Goal: Task Accomplishment & Management: Manage account settings

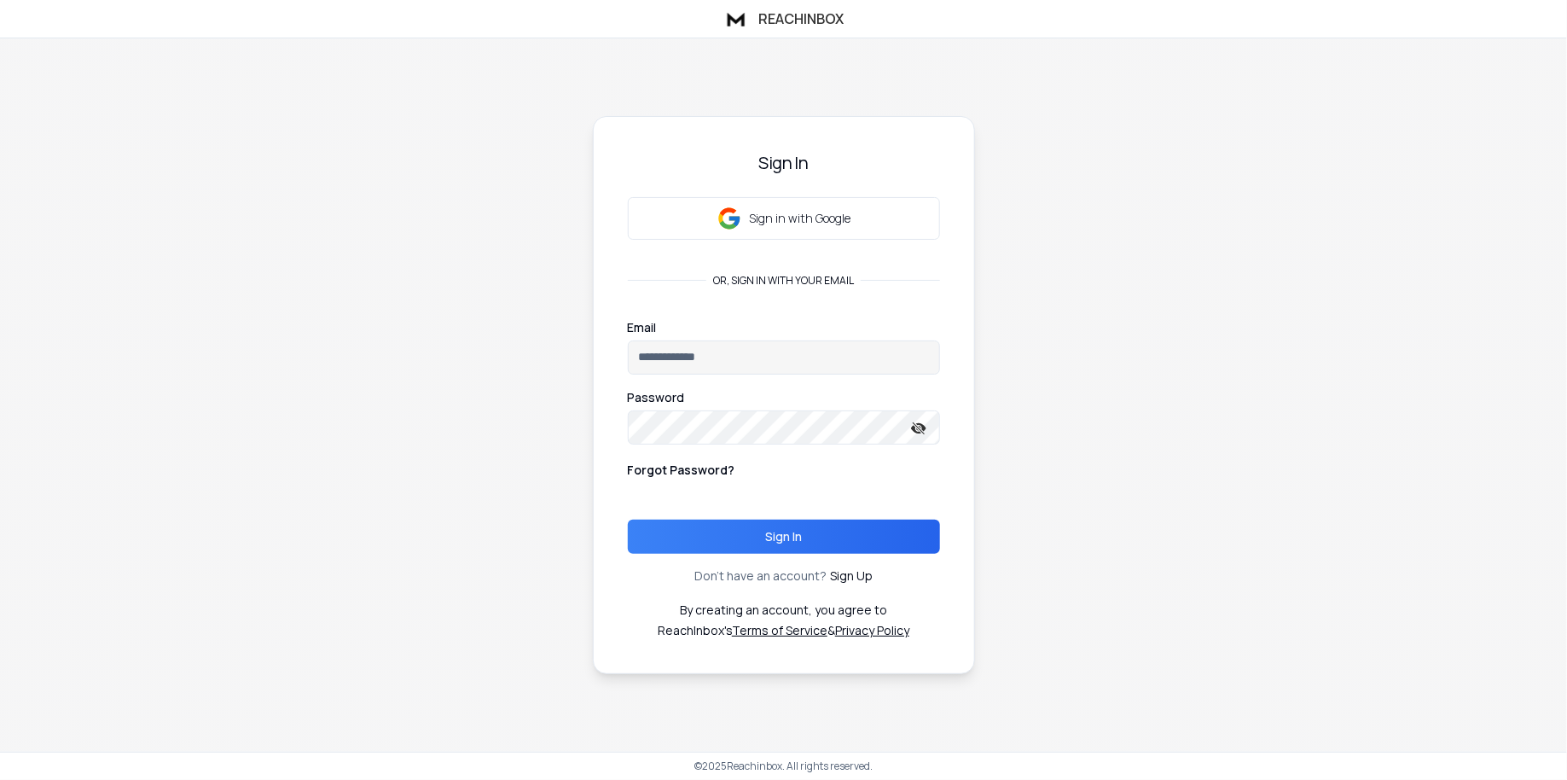
click at [735, 383] on form "Email Password Forgot Password? Sign In Sign Up" at bounding box center [784, 438] width 312 height 232
click at [735, 363] on input "email" at bounding box center [784, 357] width 312 height 34
type input "**********"
click at [628, 520] on button "Sign In" at bounding box center [784, 537] width 312 height 34
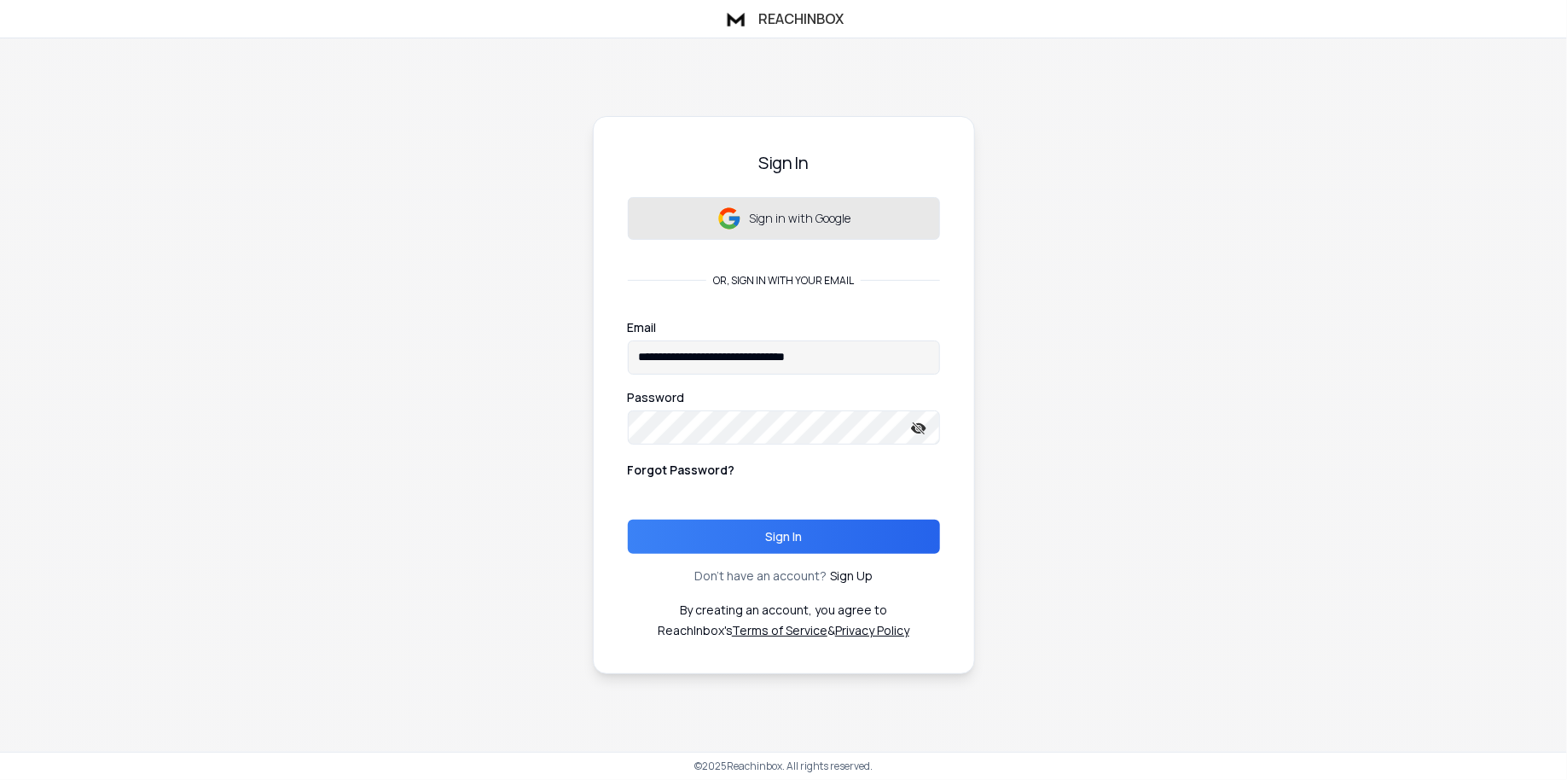
click at [799, 230] on button "Sign in with Google" at bounding box center [784, 218] width 312 height 43
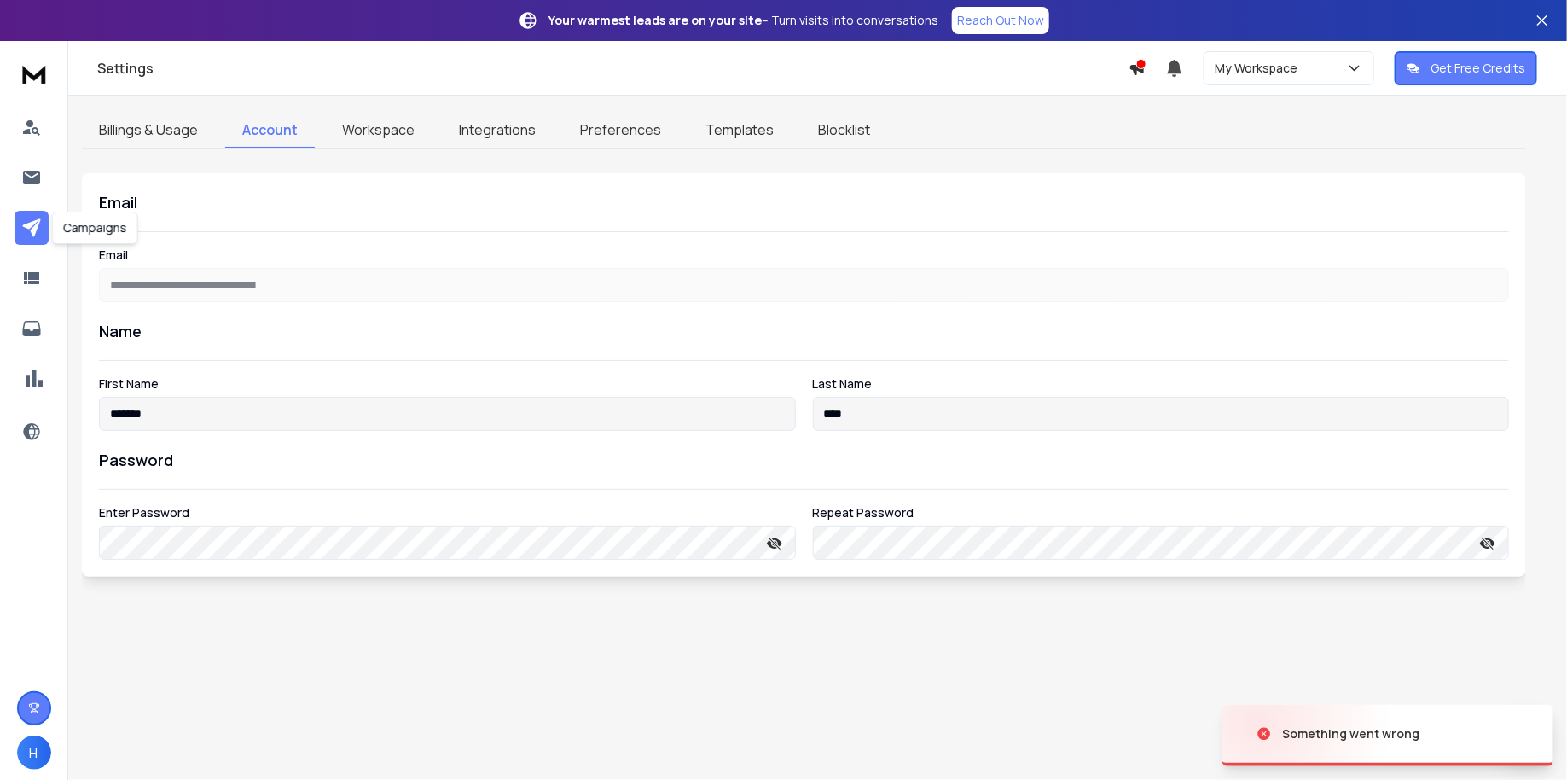
click at [35, 231] on icon at bounding box center [31, 228] width 20 height 20
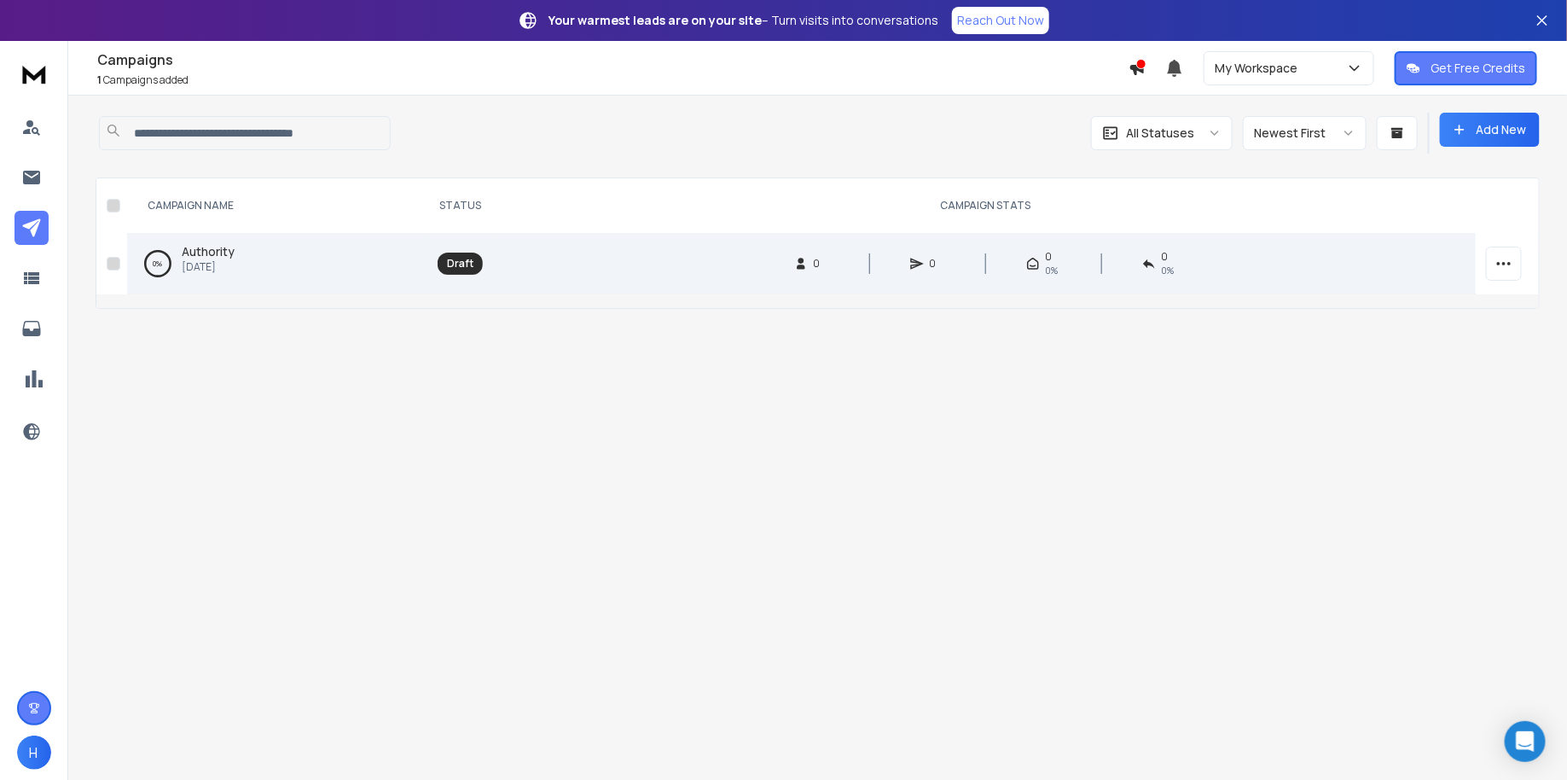
click at [1514, 259] on button "button" at bounding box center [1504, 264] width 36 height 34
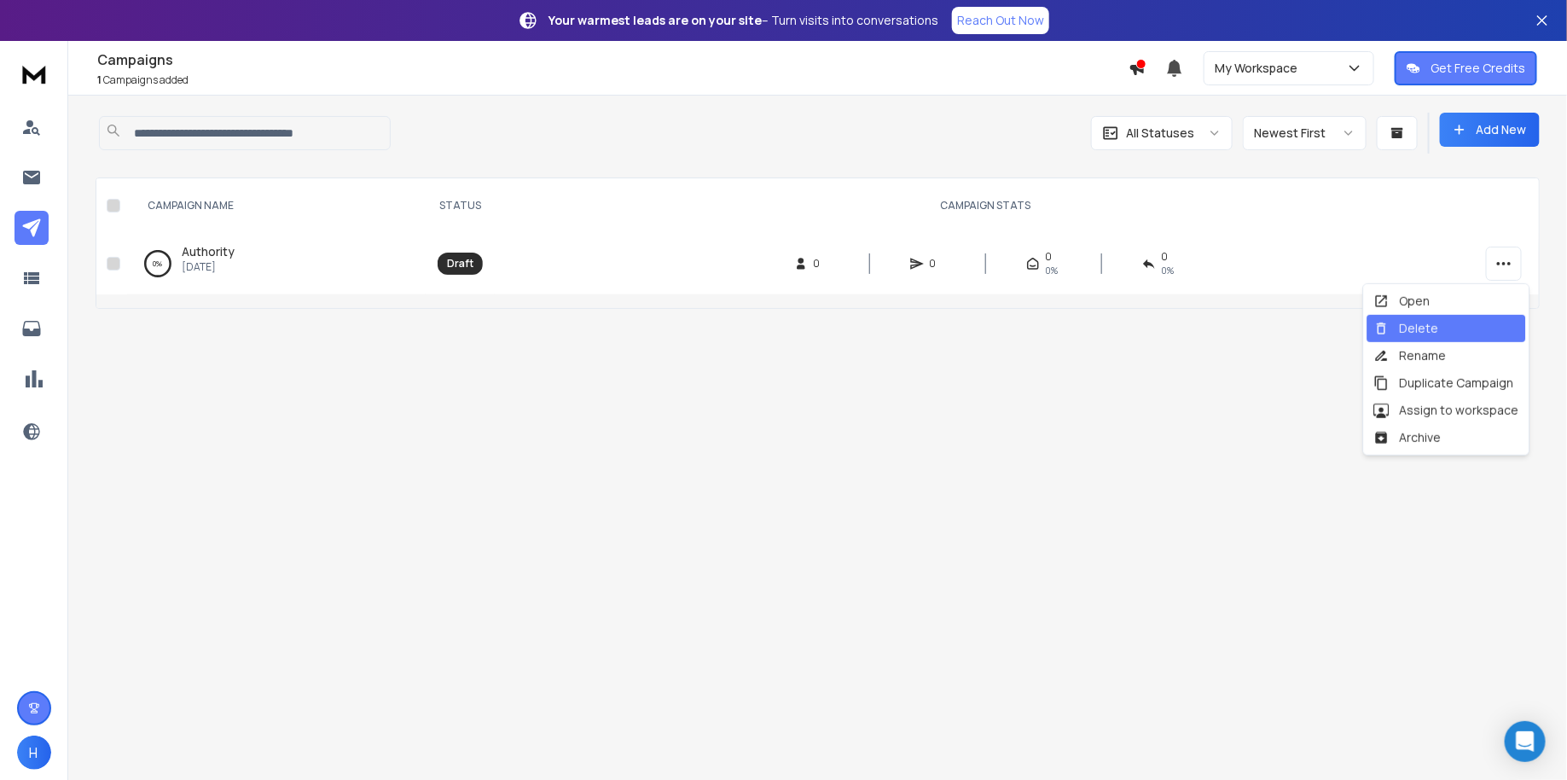
click at [1446, 319] on div "Delete" at bounding box center [1447, 328] width 159 height 27
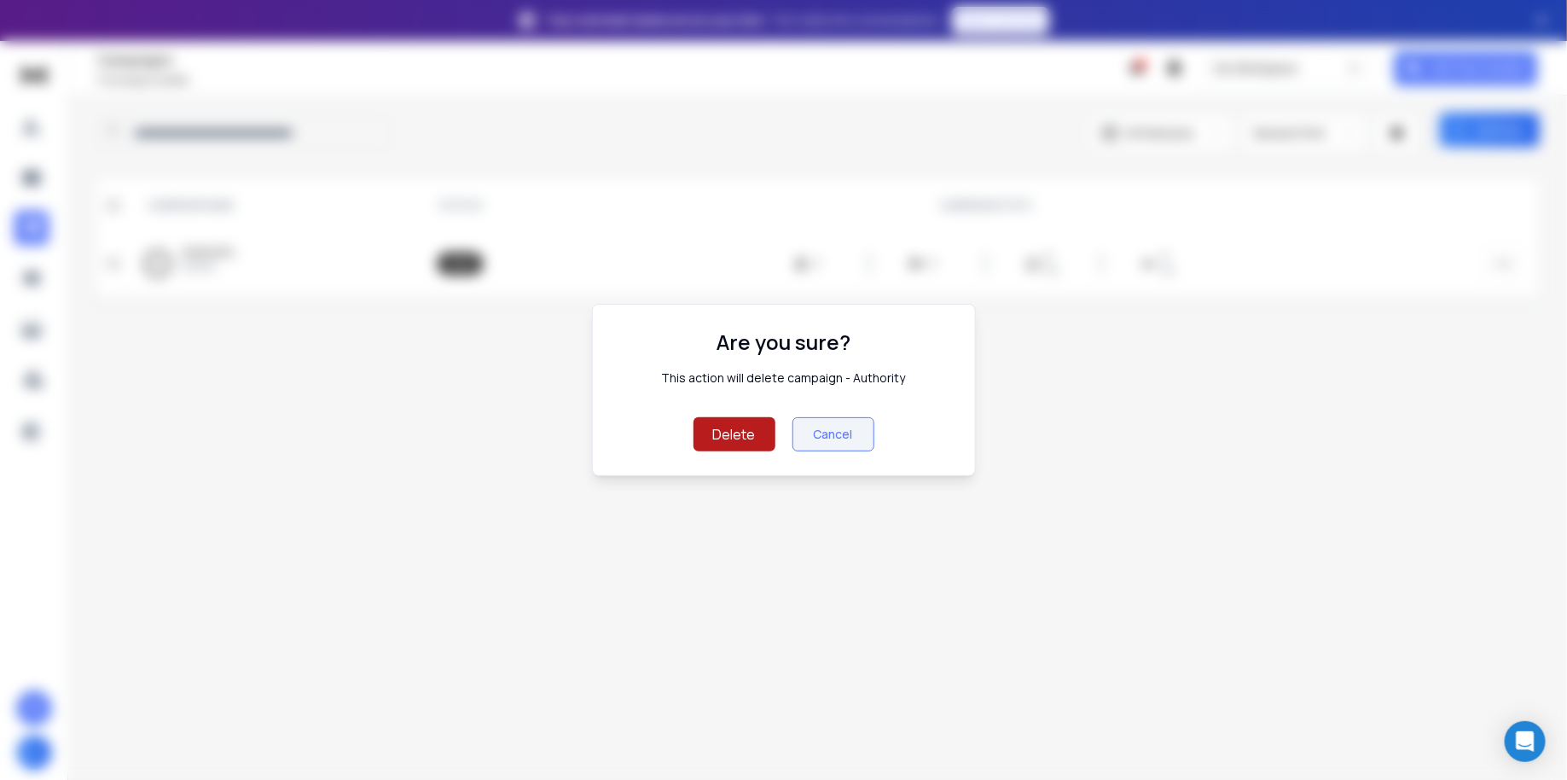
click at [763, 422] on button "Delete" at bounding box center [735, 434] width 82 height 34
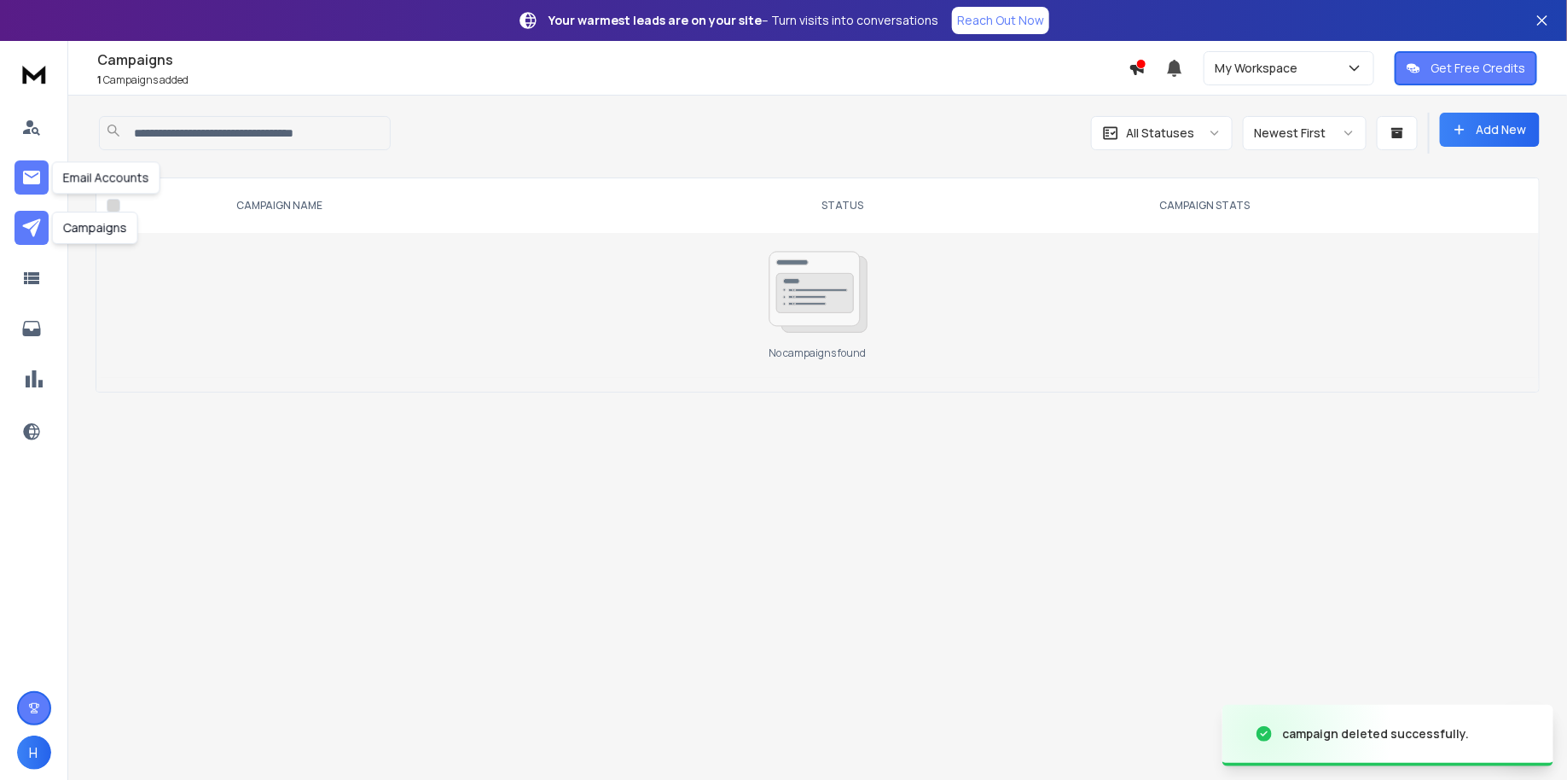
click at [32, 180] on icon at bounding box center [31, 178] width 17 height 14
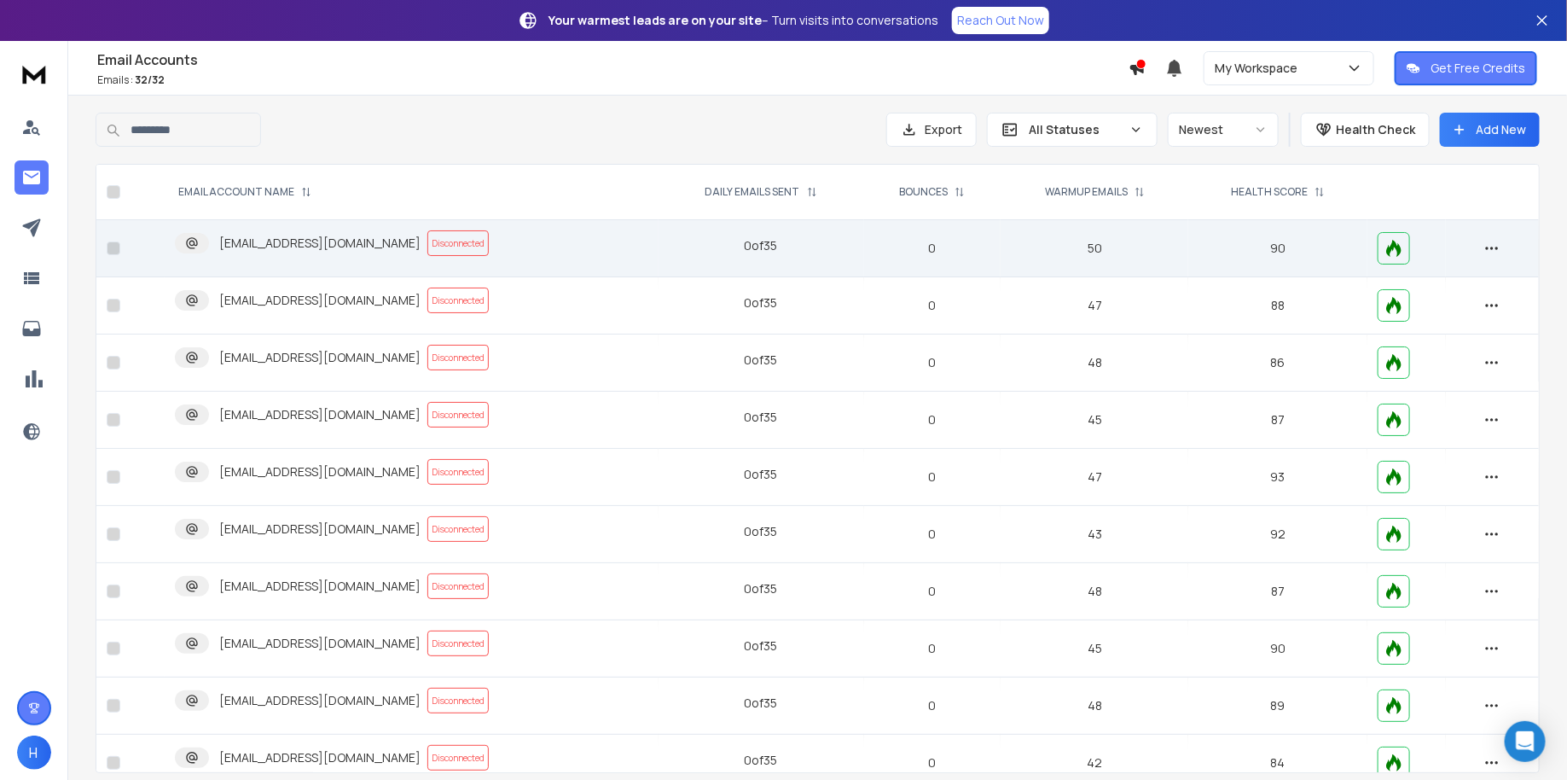
click at [1500, 241] on icon at bounding box center [1492, 248] width 15 height 15
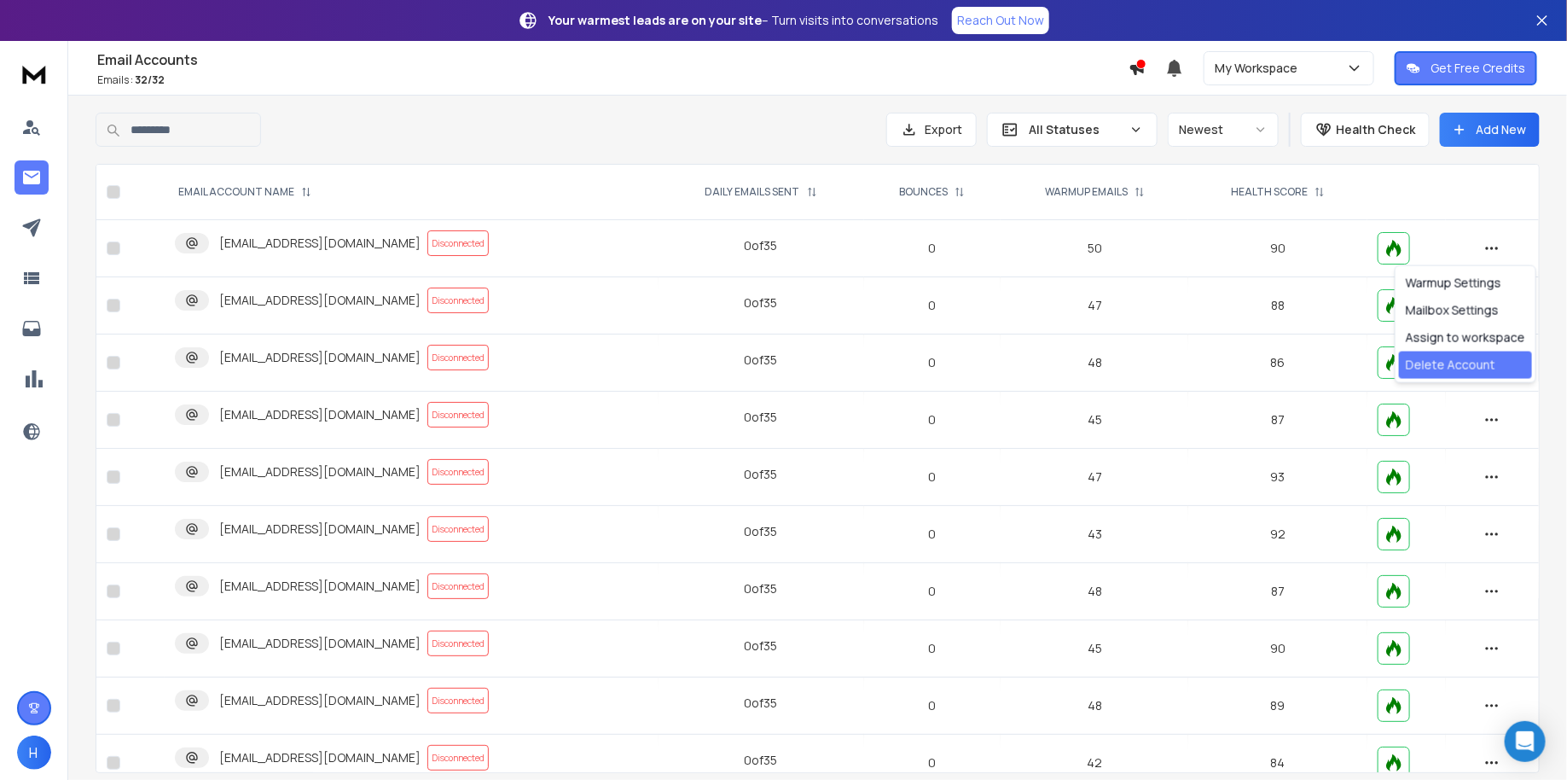
click at [1472, 357] on div "Delete Account" at bounding box center [1465, 365] width 133 height 27
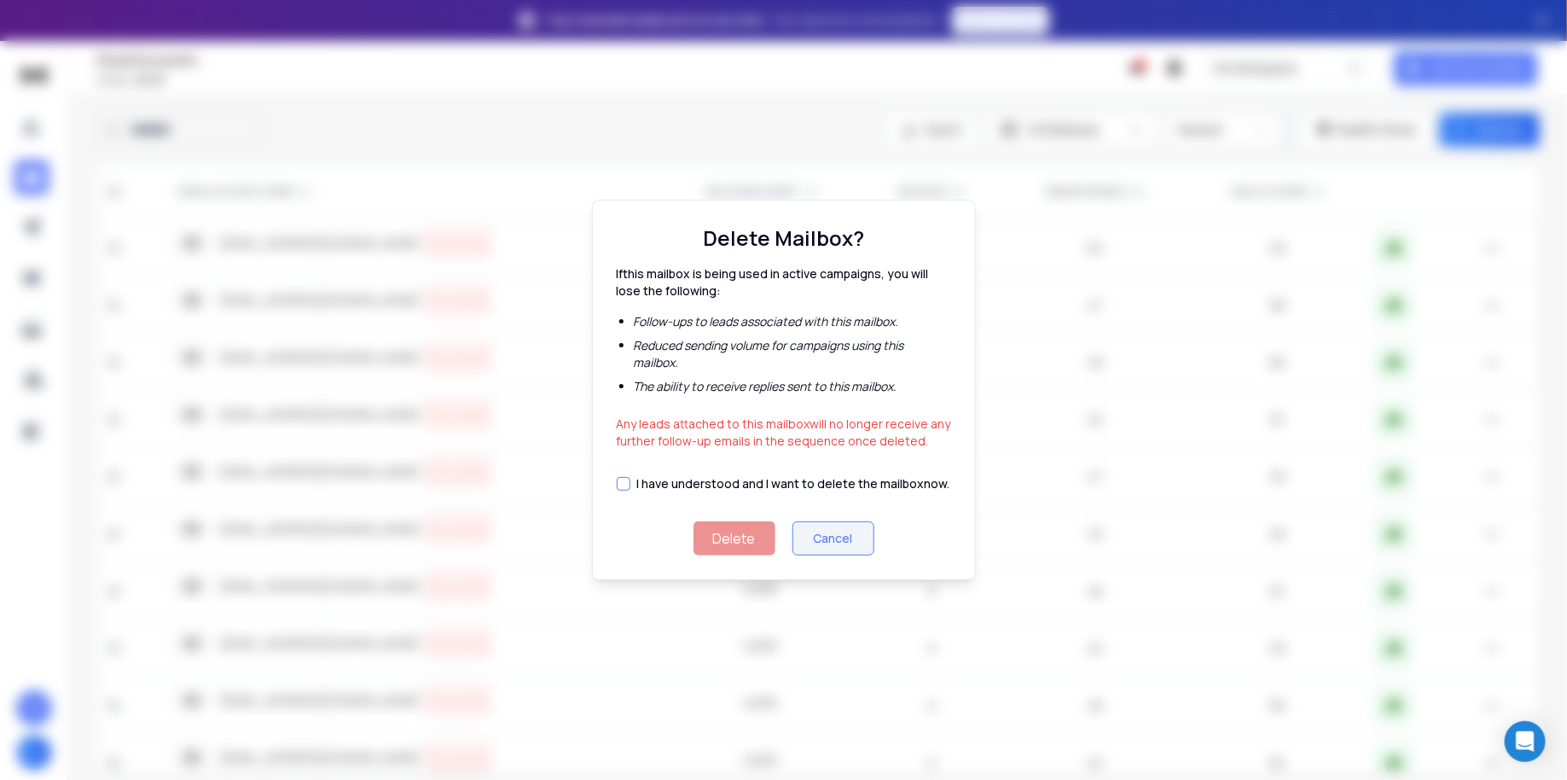
click at [666, 490] on label "I have understood and I want to delete the mailbox now." at bounding box center [793, 484] width 313 height 12
click at [631, 490] on button "I have understood and I want to delete the mailbox now." at bounding box center [624, 484] width 14 height 14
click at [735, 533] on button "Delete" at bounding box center [735, 538] width 82 height 34
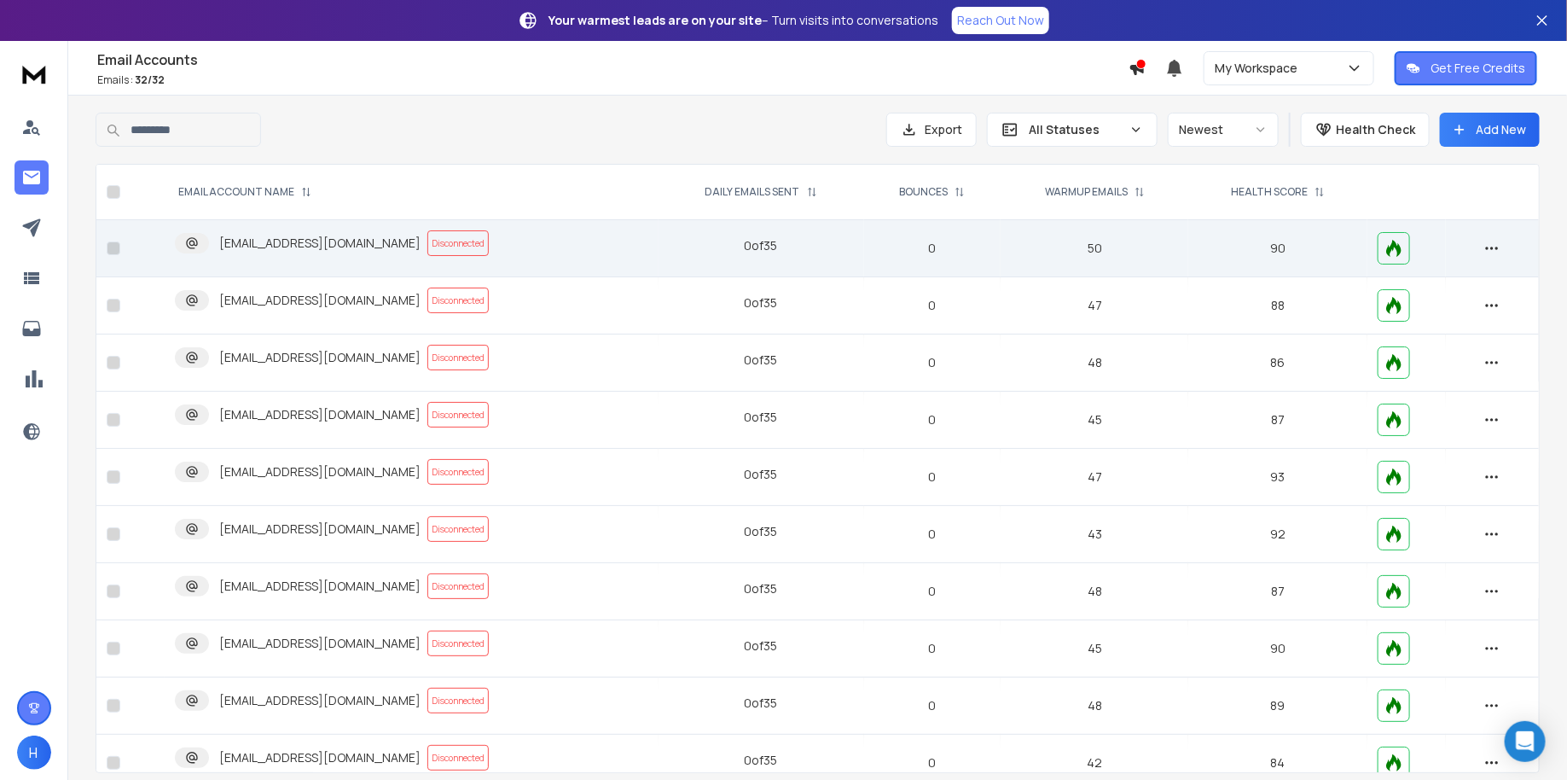
click at [1499, 249] on icon at bounding box center [1492, 248] width 15 height 15
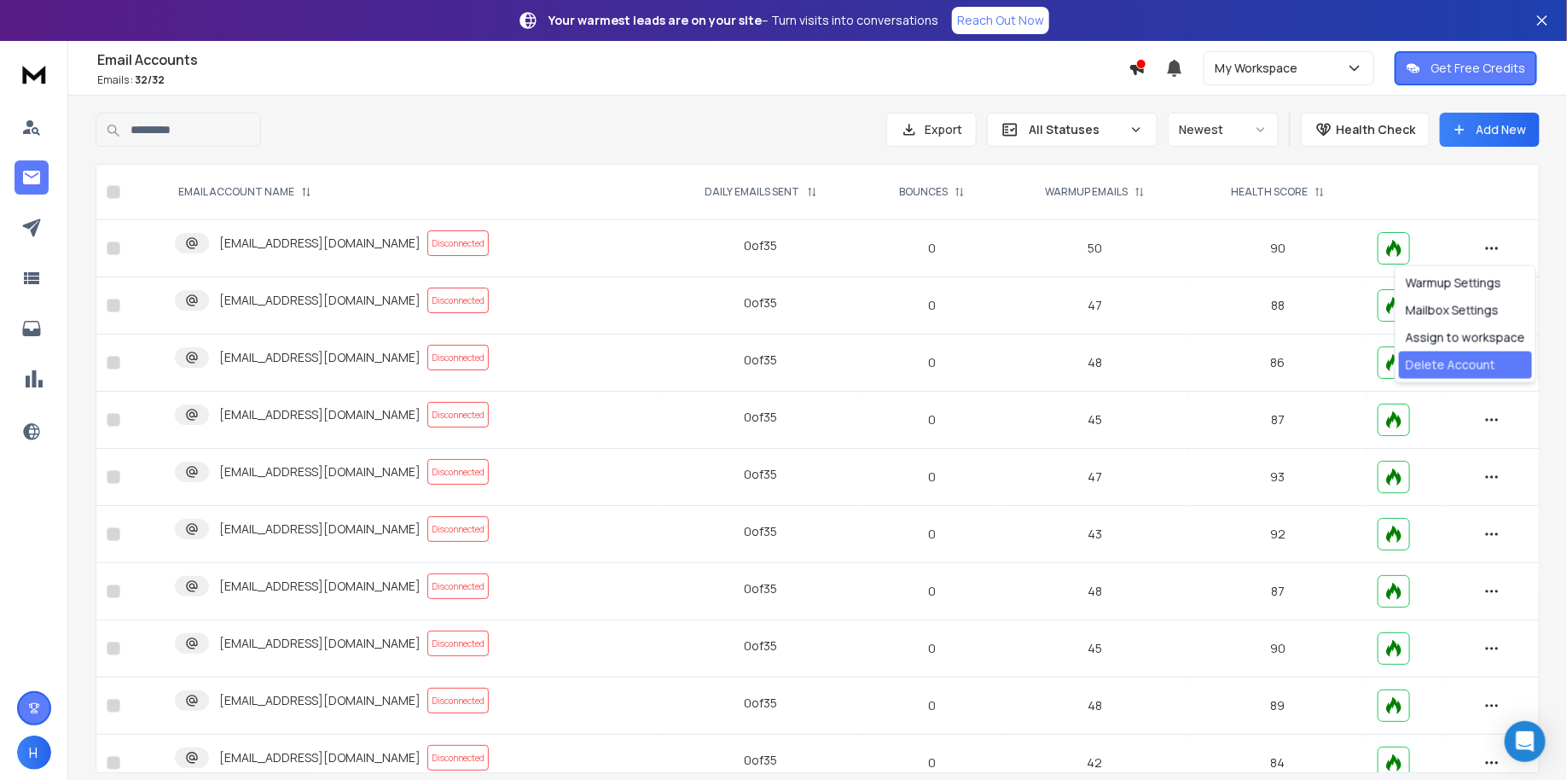
click at [1460, 369] on div "Delete Account" at bounding box center [1465, 365] width 133 height 27
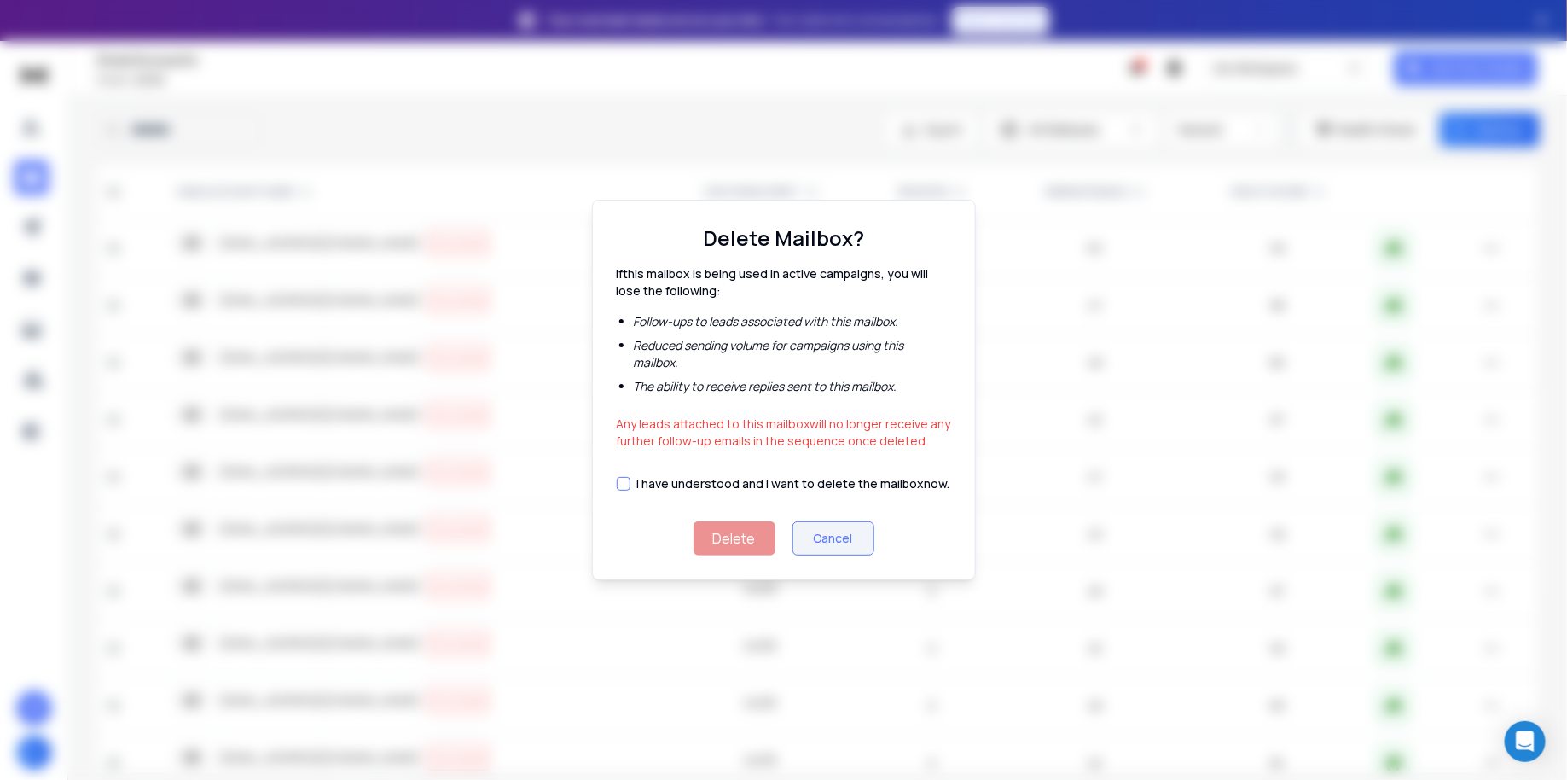
click at [615, 496] on div "Delete Mailbox? If this mailbox is being used in active campaigns, you will los…" at bounding box center [784, 390] width 384 height 381
click at [870, 545] on div "Your warmest leads are on your site – Turn visits into conversations Reach Out …" at bounding box center [783, 390] width 1567 height 780
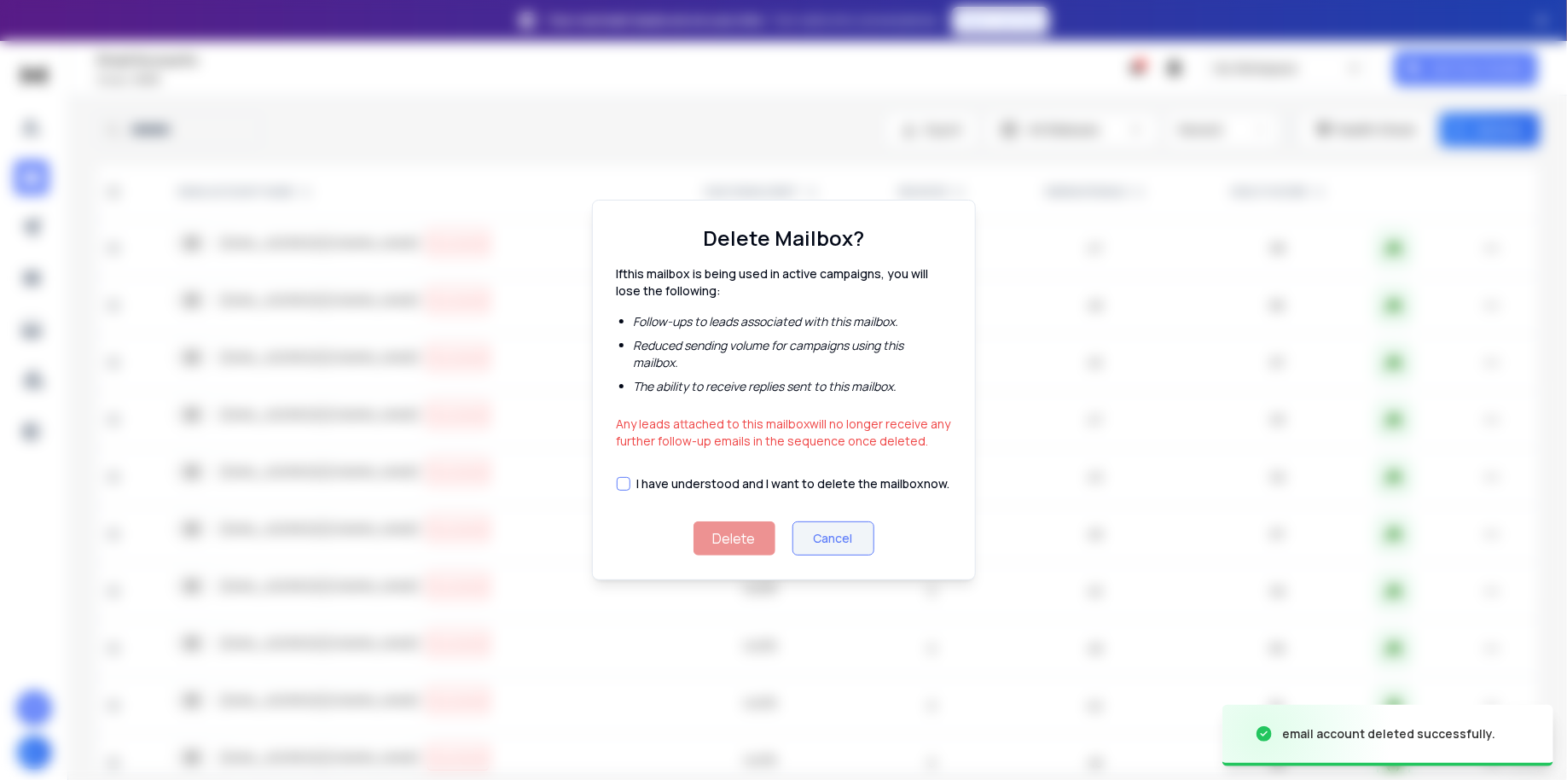
click at [630, 491] on div "Delete Mailbox? If this mailbox is being used in active campaigns, you will los…" at bounding box center [784, 389] width 334 height 331
click at [624, 484] on button "I have understood and I want to delete the mailbox now." at bounding box center [624, 484] width 14 height 14
click at [745, 534] on button "Delete" at bounding box center [735, 538] width 82 height 34
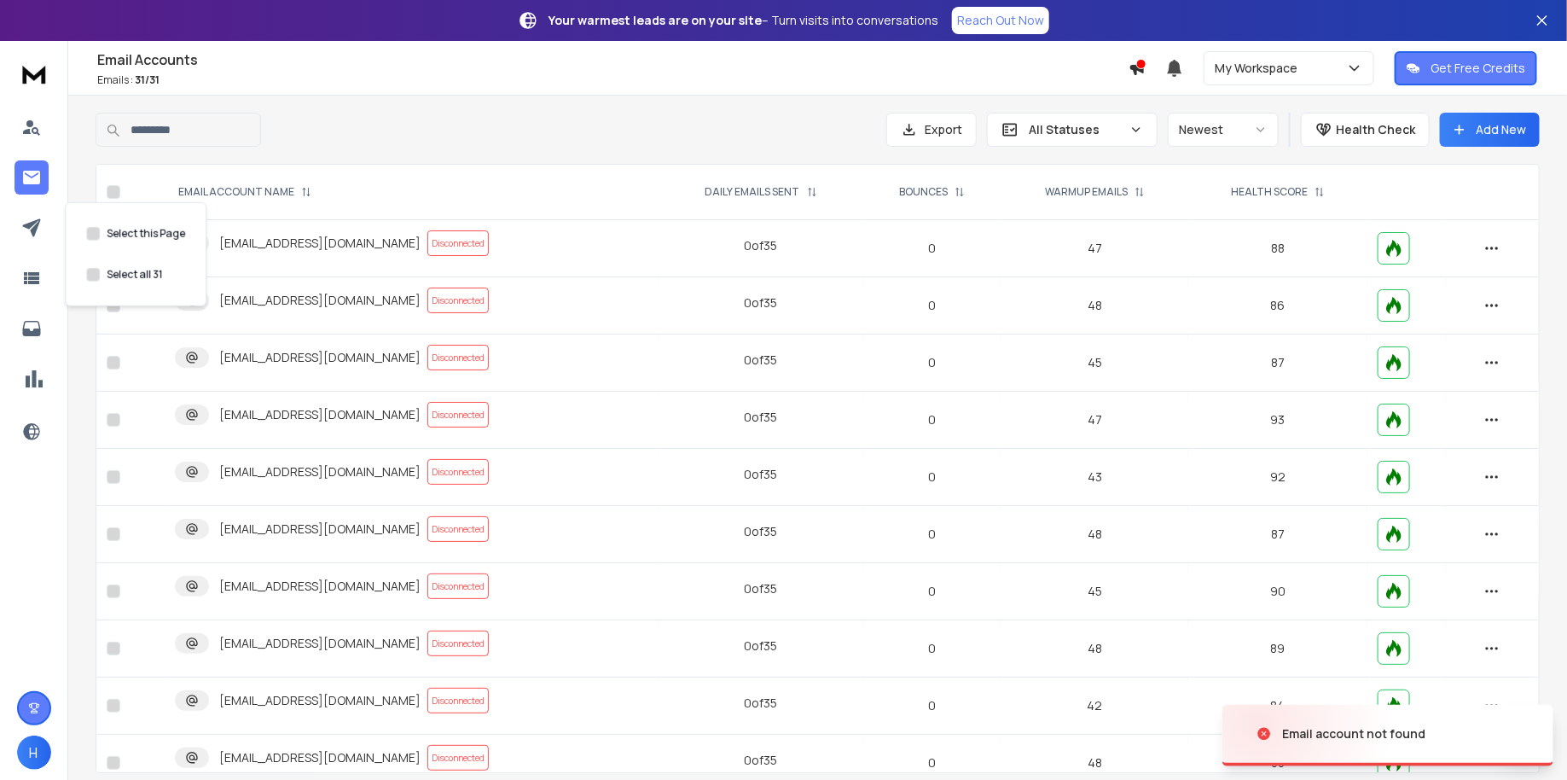
click at [115, 193] on button "Select this Page" at bounding box center [114, 192] width 14 height 14
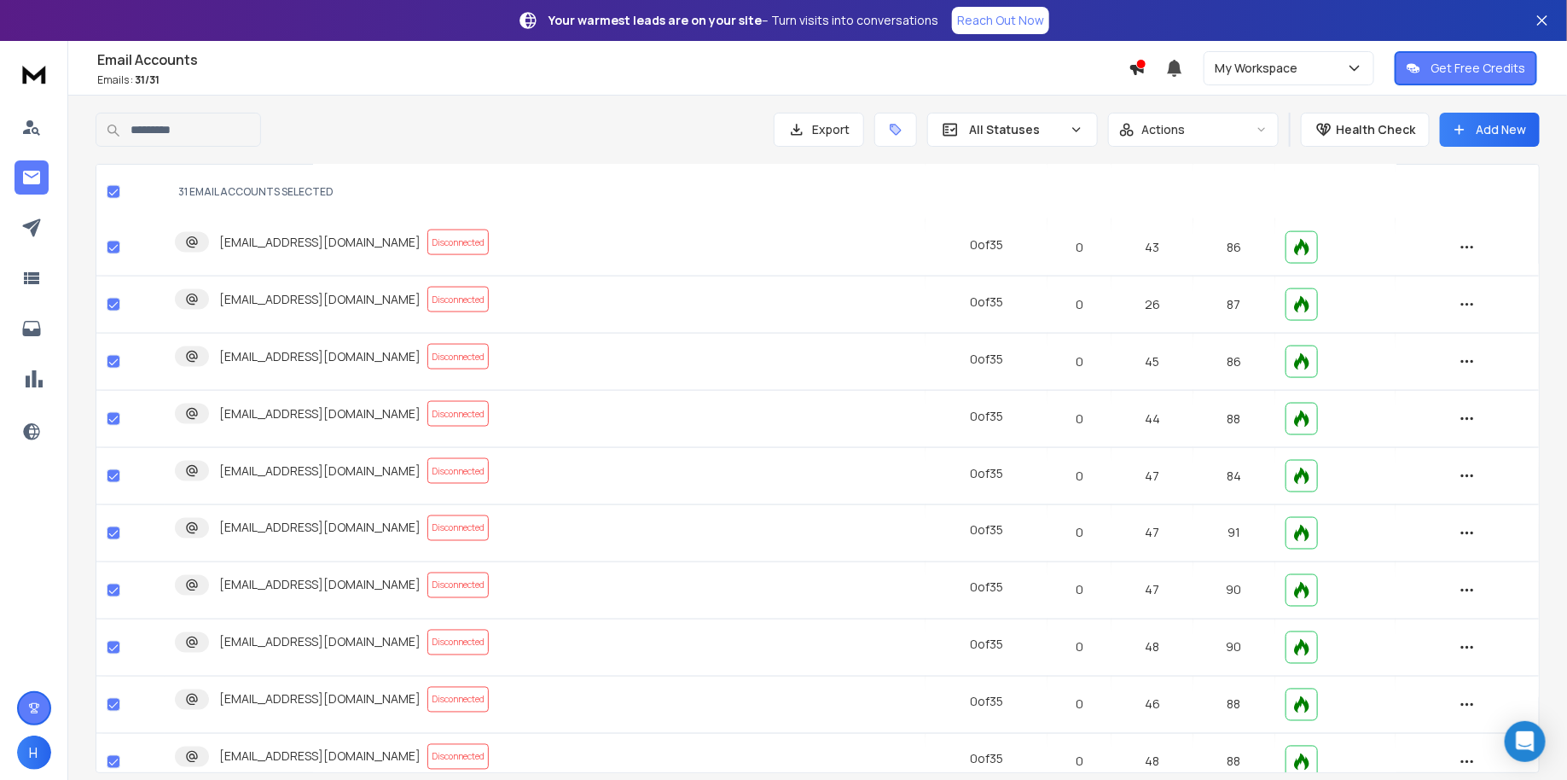
scroll to position [142, 0]
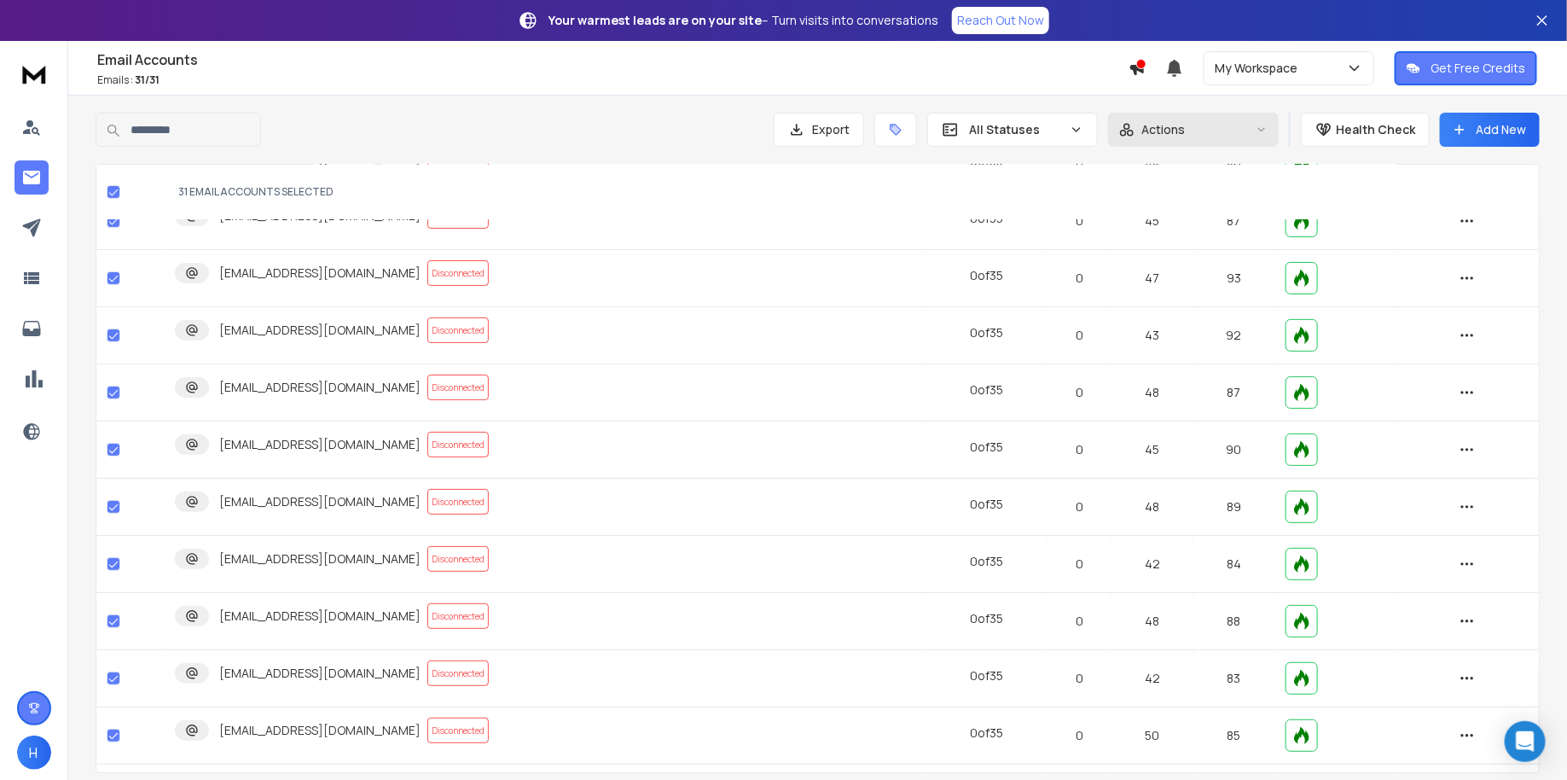
click at [1266, 124] on icon "button" at bounding box center [1262, 130] width 12 height 14
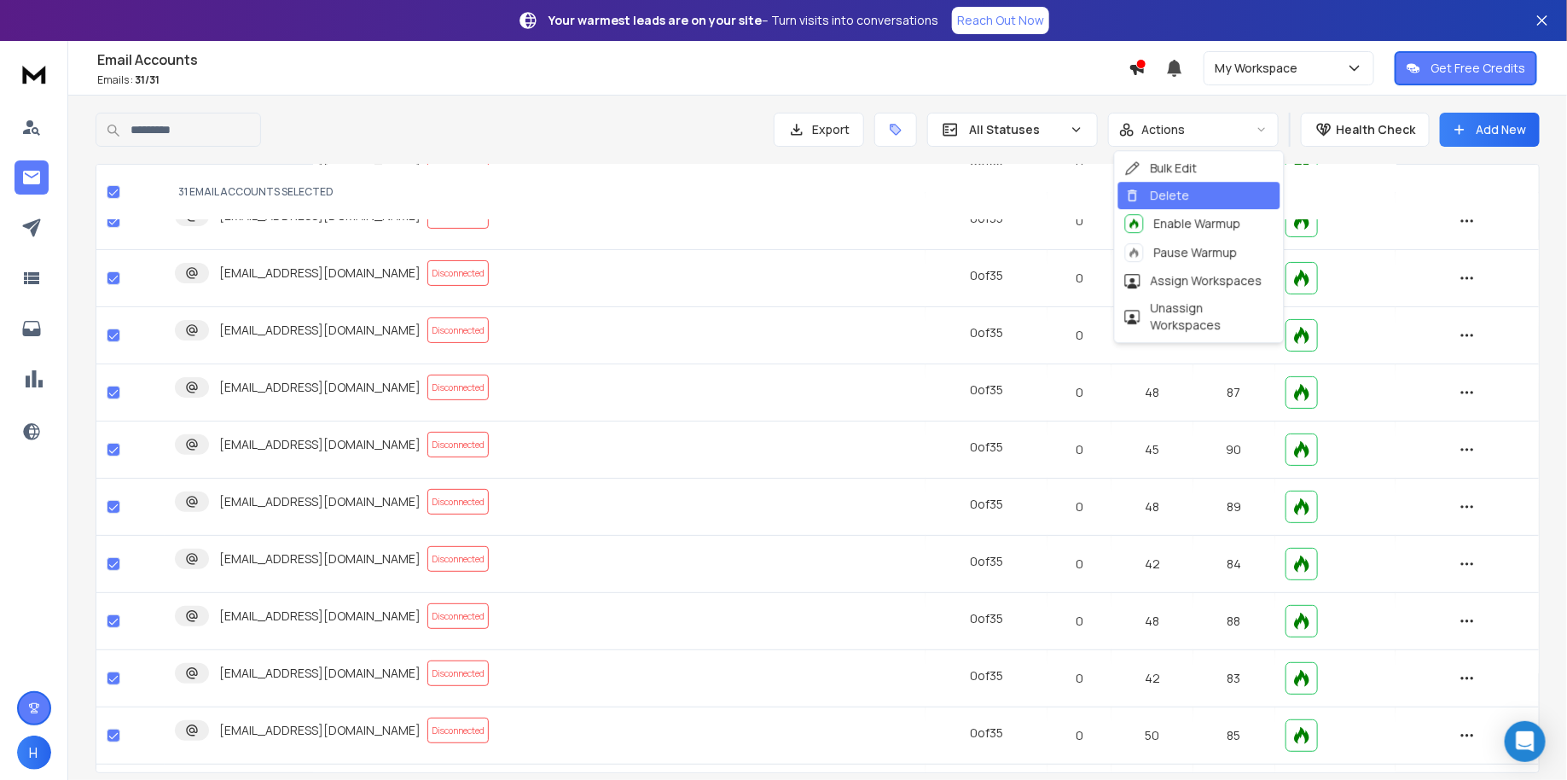
click at [1214, 195] on div "Delete" at bounding box center [1200, 195] width 162 height 27
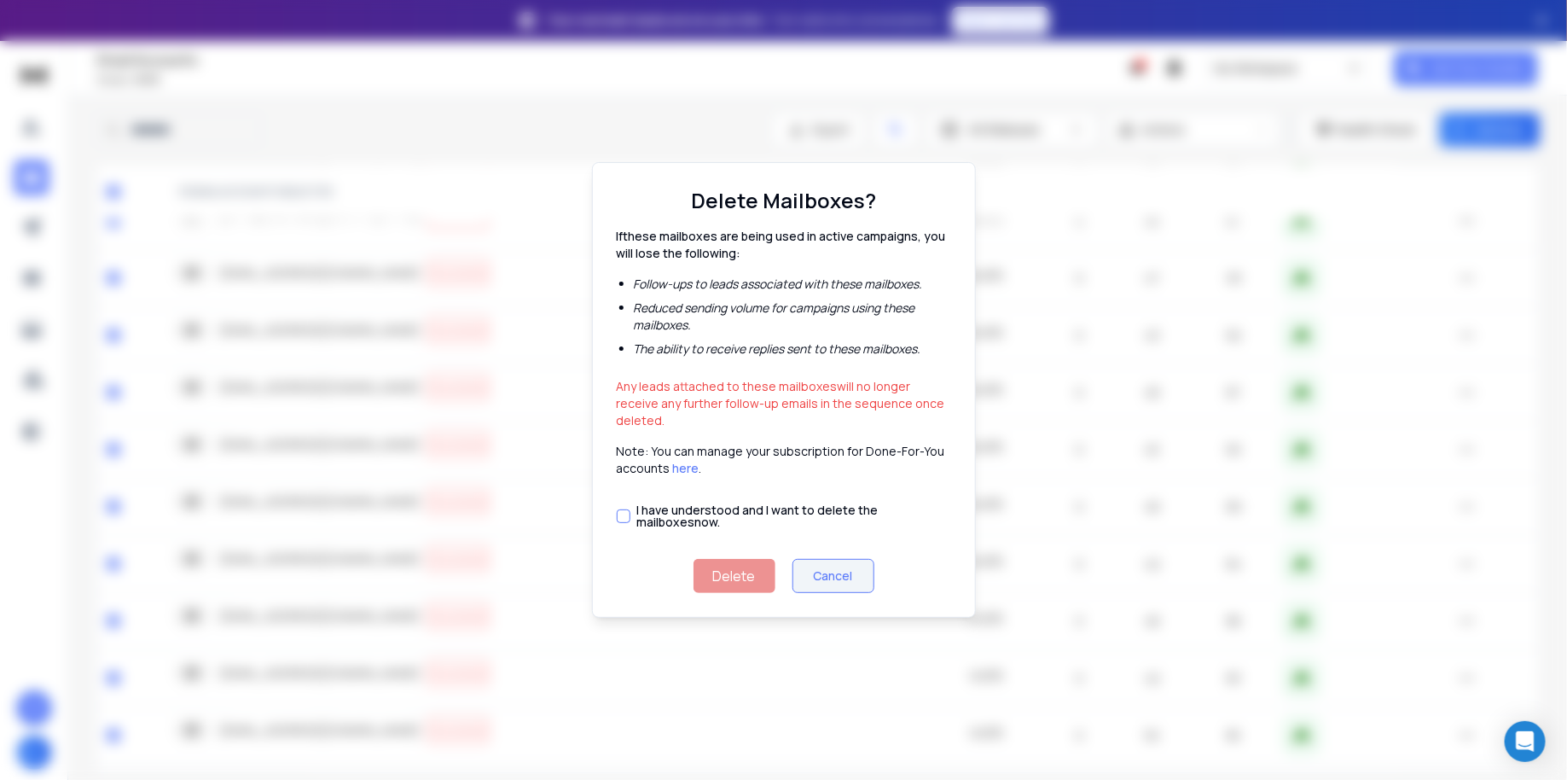
click at [625, 509] on button "I have understood and I want to delete the mailbox es now." at bounding box center [624, 516] width 14 height 14
click at [736, 581] on button "Delete" at bounding box center [735, 576] width 82 height 34
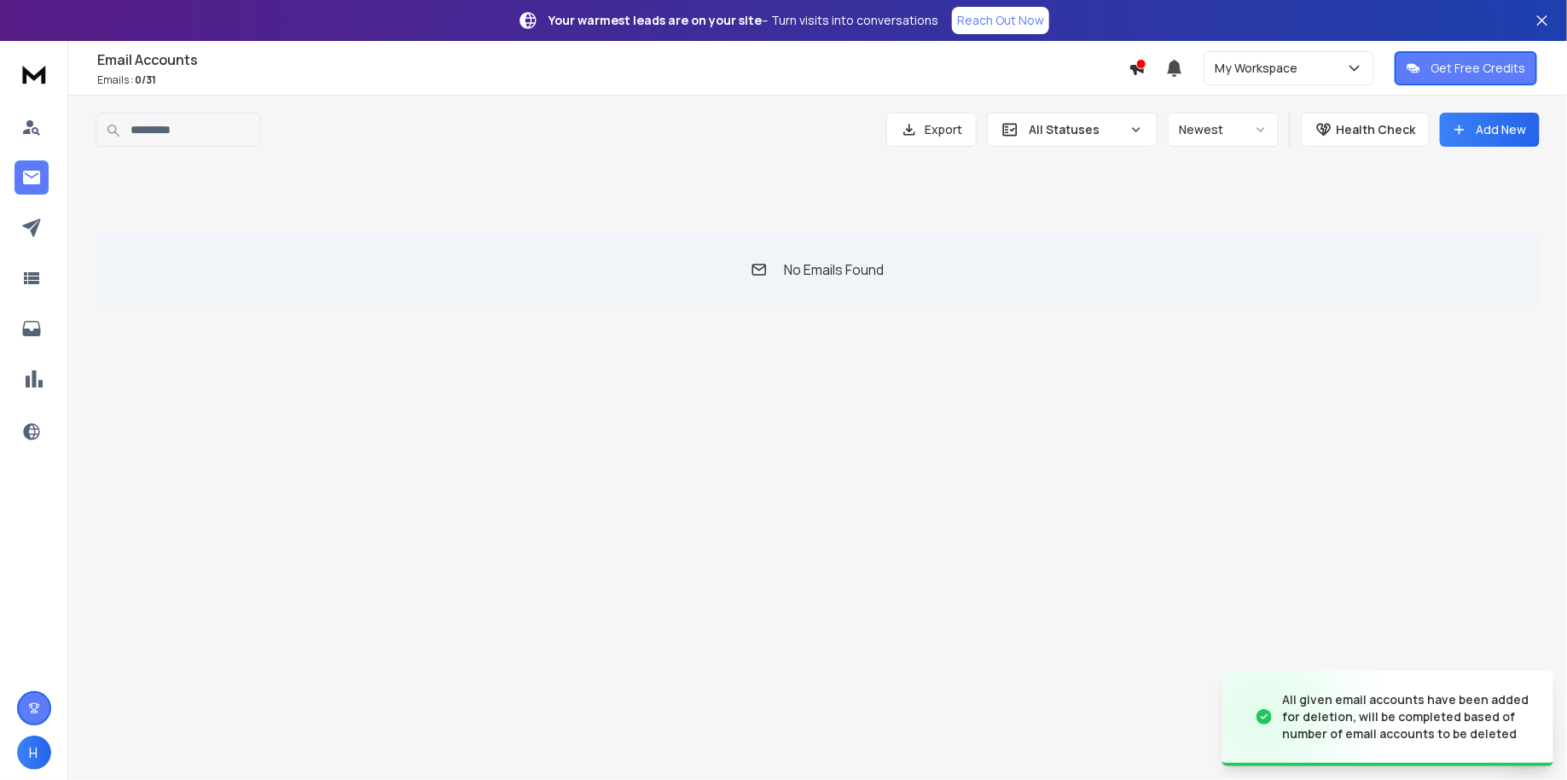
click at [1451, 140] on button "Add New" at bounding box center [1490, 130] width 100 height 34
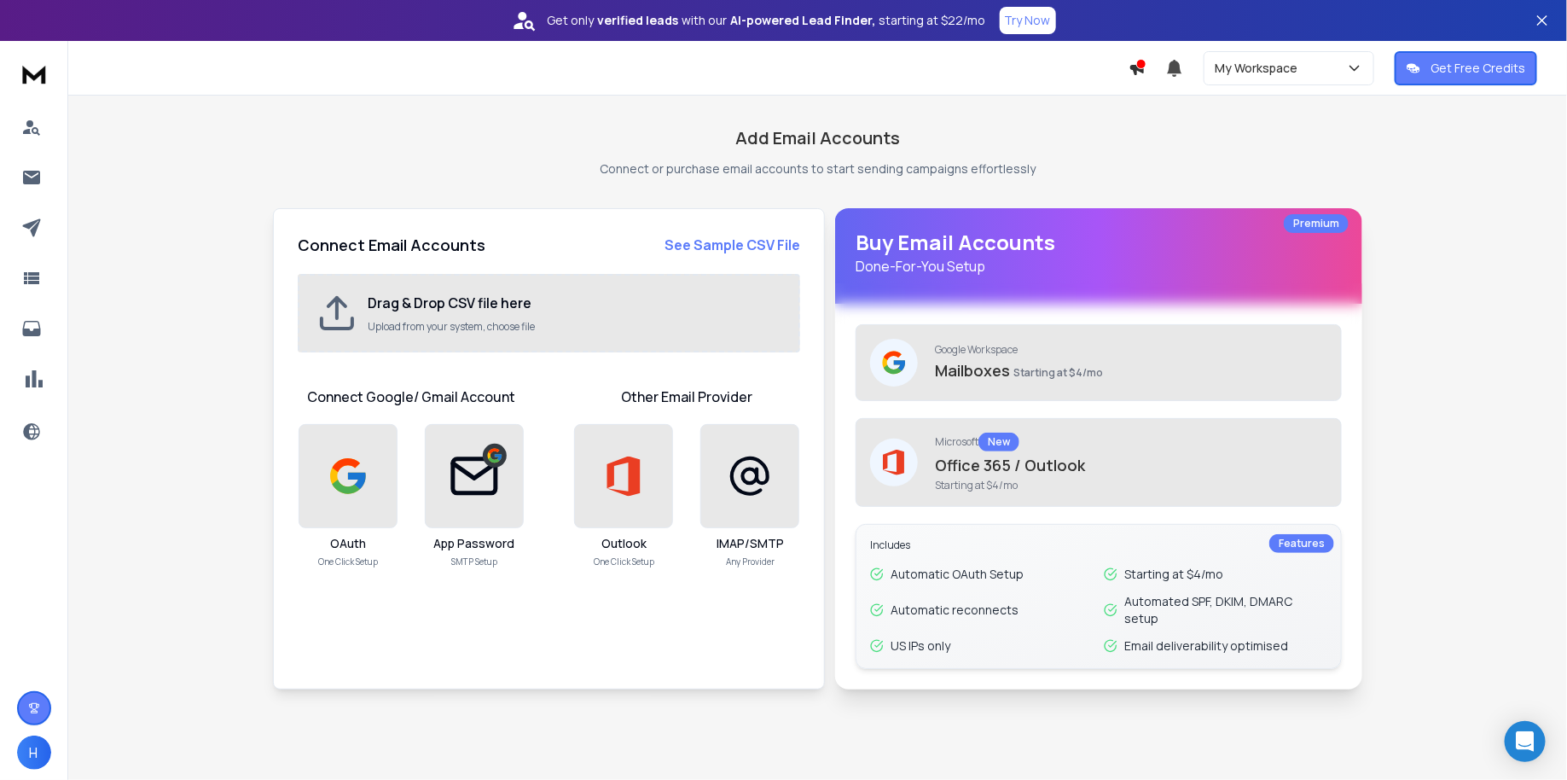
click at [361, 462] on icon at bounding box center [347, 465] width 28 height 14
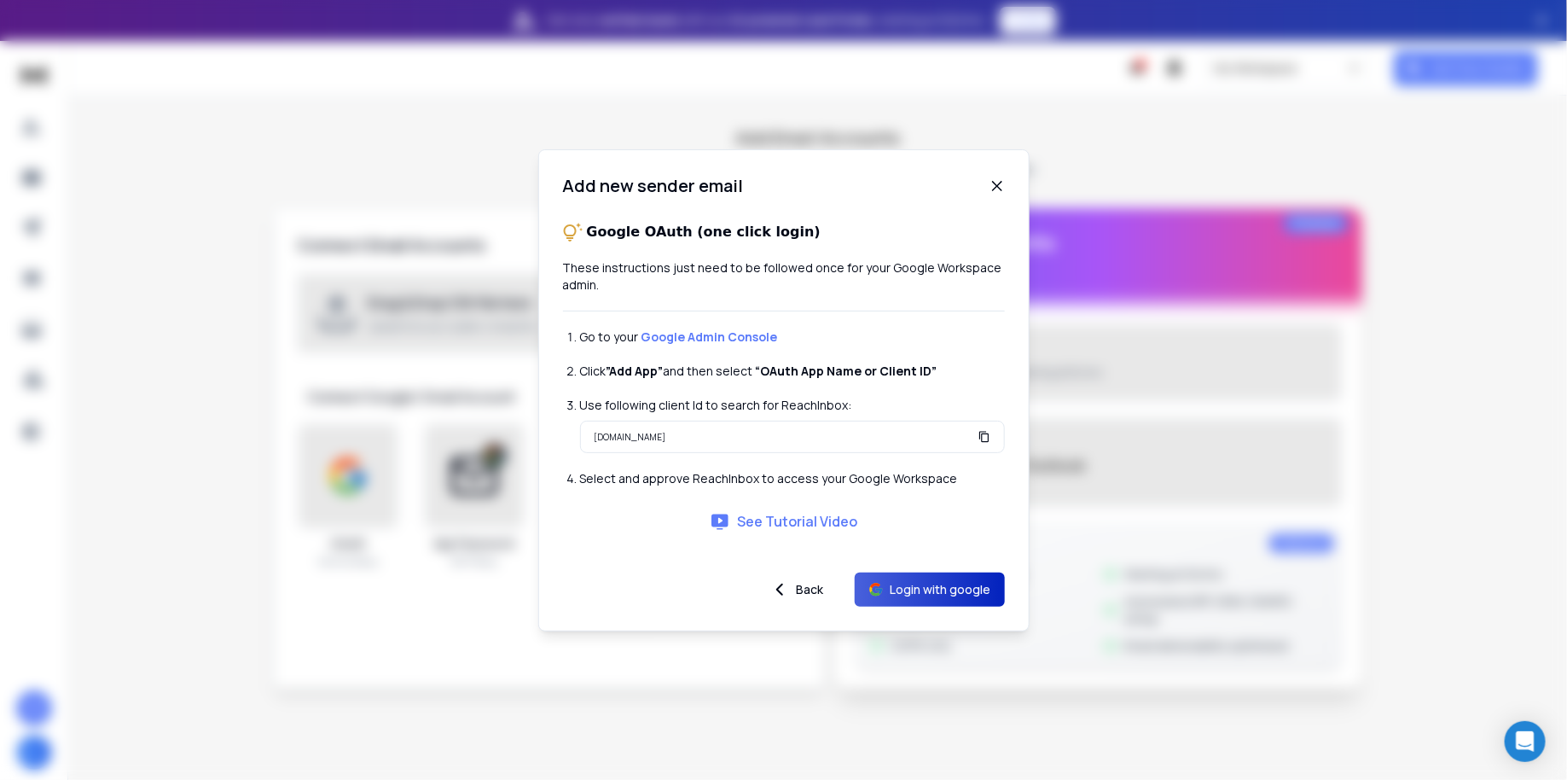
click at [750, 336] on link "Google Admin Console" at bounding box center [710, 336] width 137 height 16
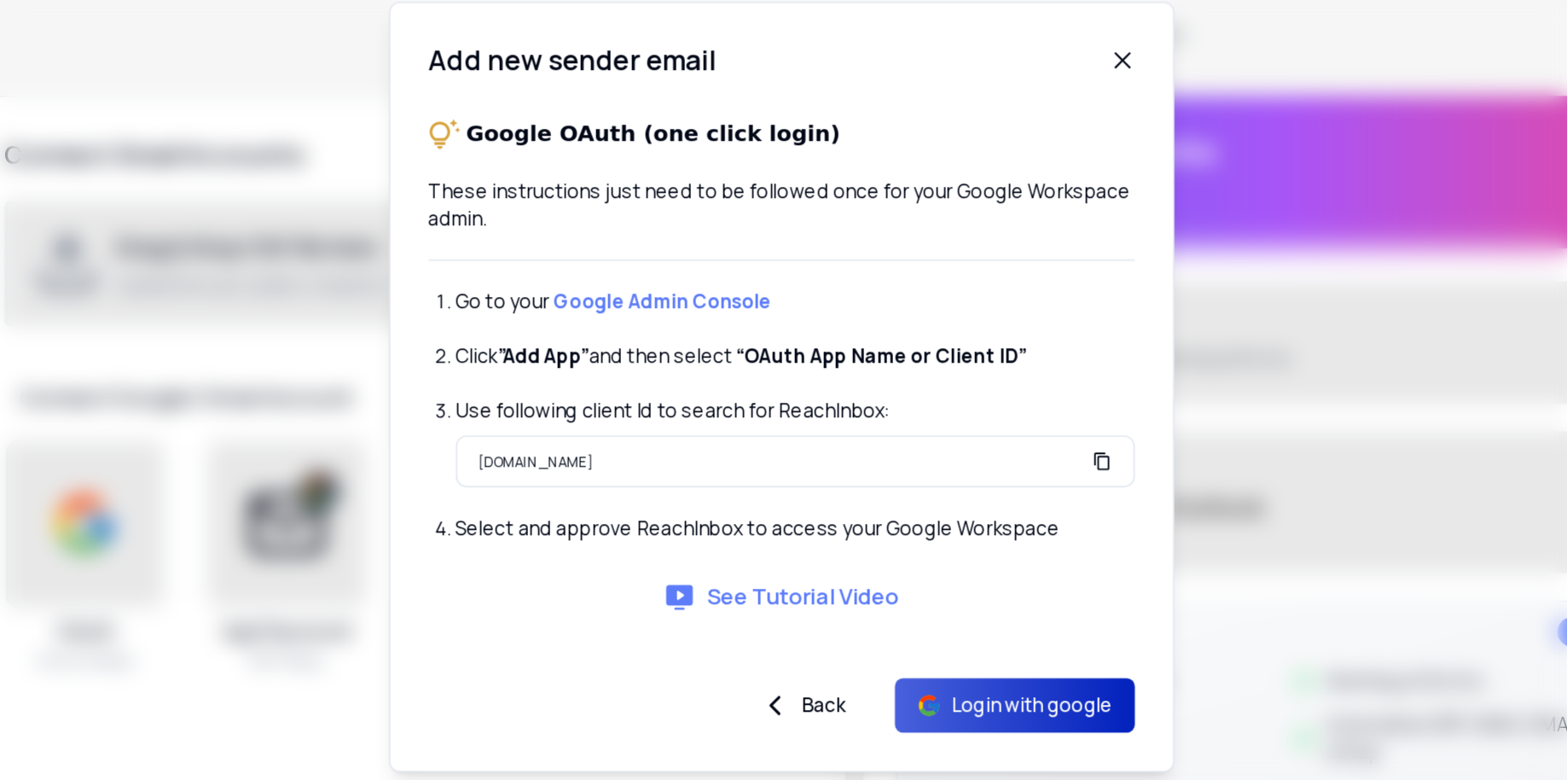
click at [805, 526] on link "See Tutorial Video" at bounding box center [784, 521] width 148 height 20
click at [994, 184] on icon at bounding box center [997, 185] width 15 height 15
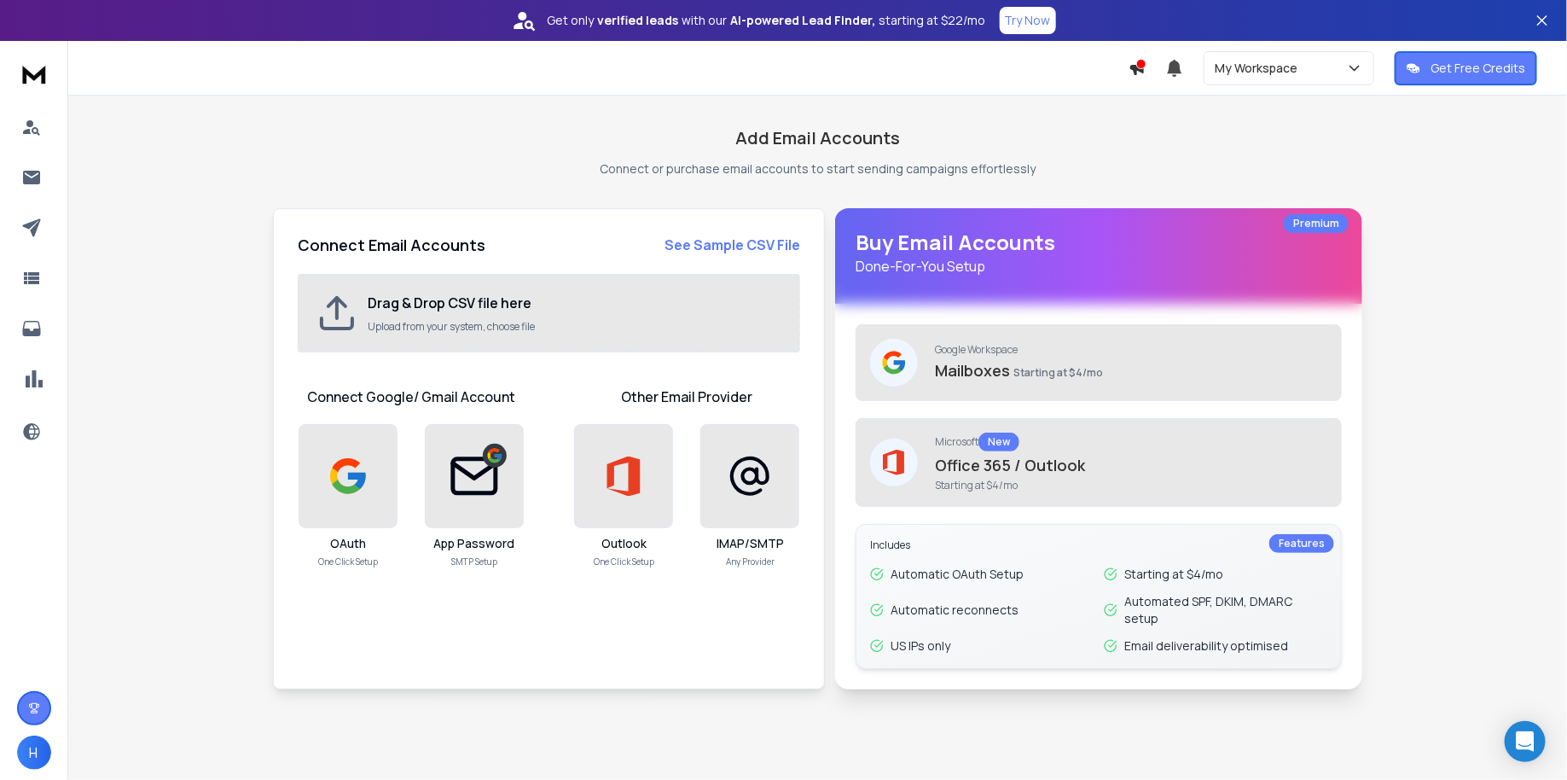
click at [606, 233] on div "Connect Email Accounts See Sample CSV File" at bounding box center [549, 245] width 503 height 24
click at [718, 239] on strong "See Sample CSV File" at bounding box center [733, 244] width 136 height 19
click at [378, 441] on div at bounding box center [348, 476] width 99 height 104
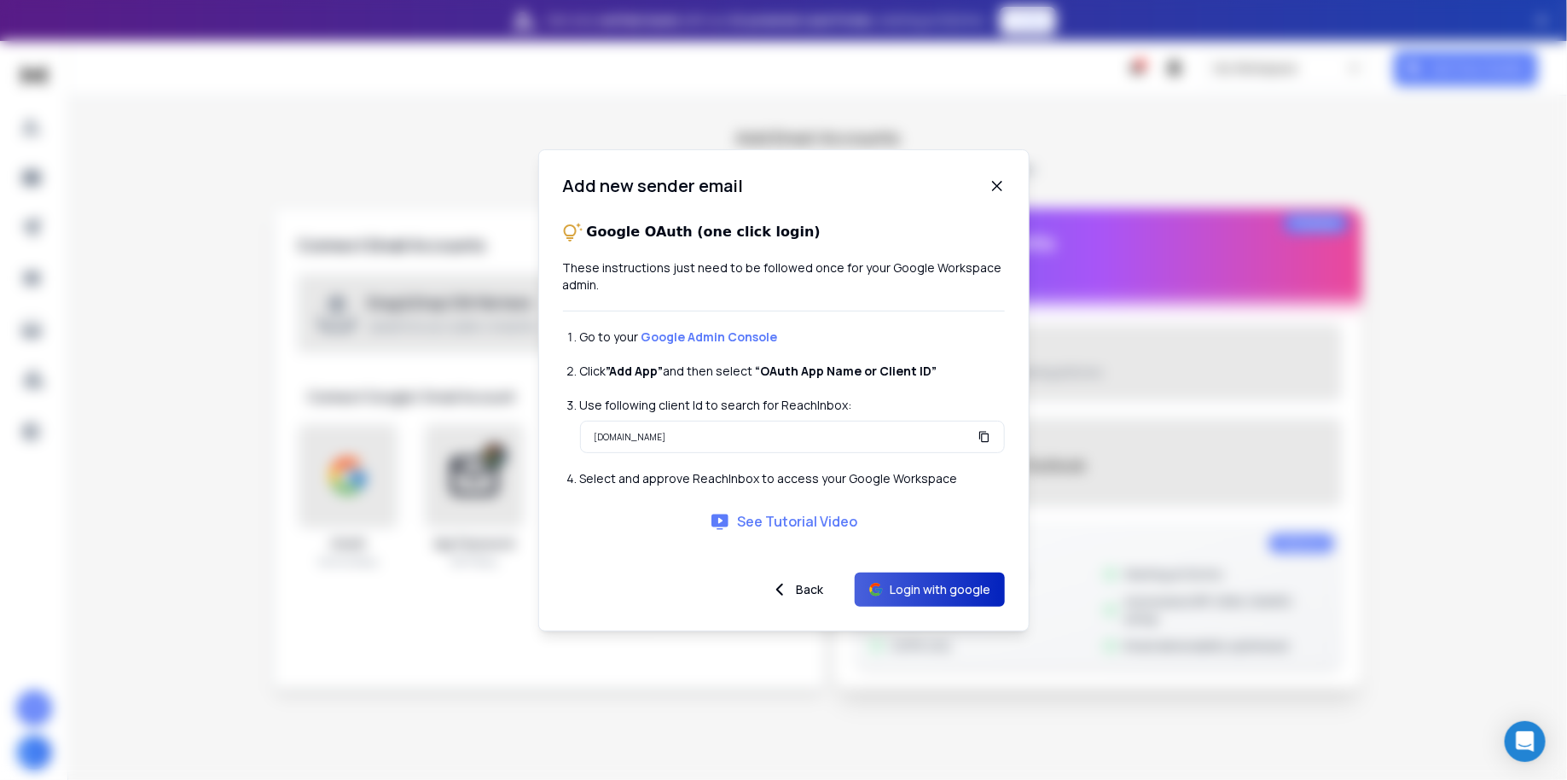
click at [791, 514] on link "See Tutorial Video" at bounding box center [784, 521] width 148 height 20
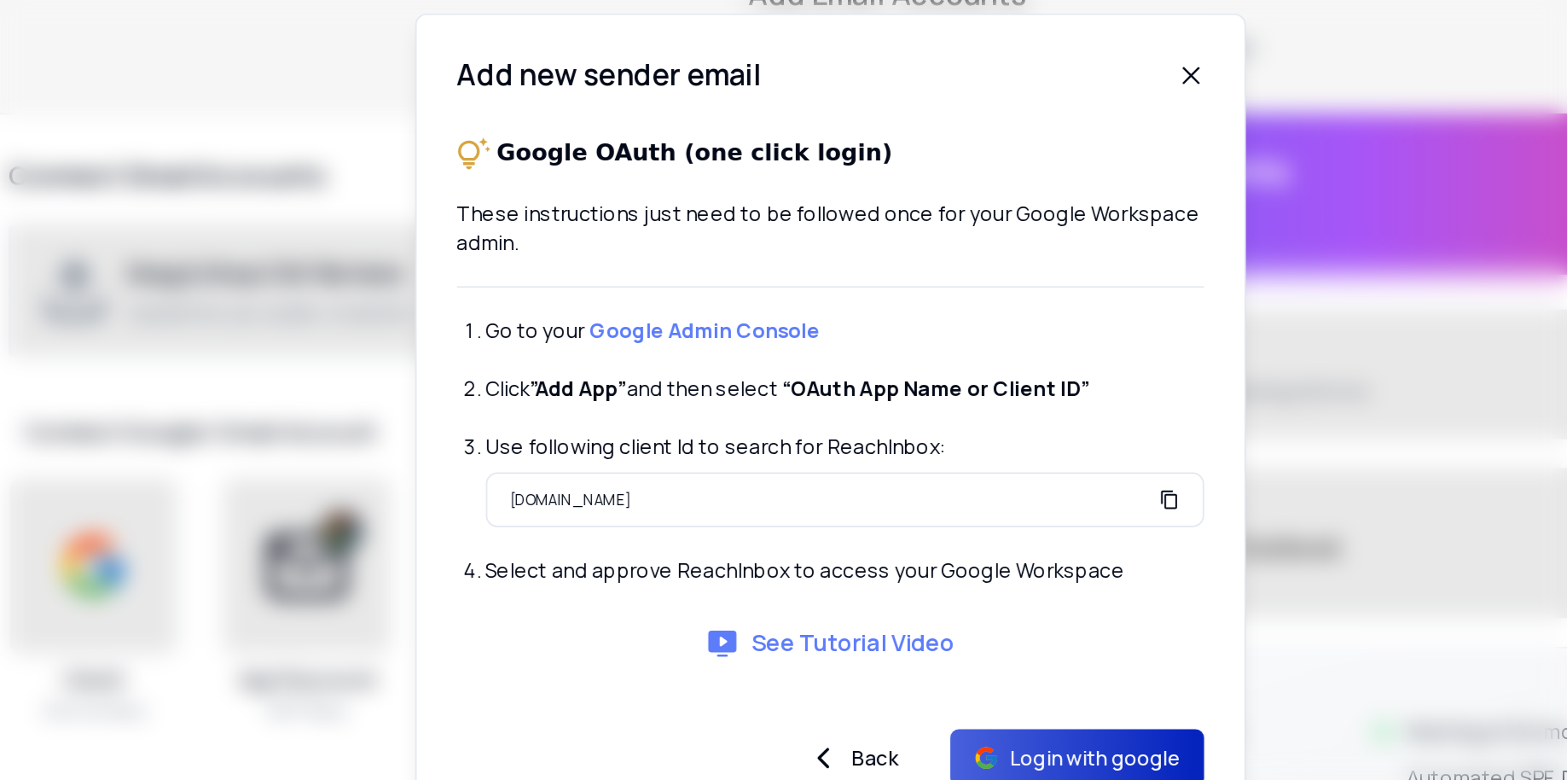
click at [986, 433] on icon at bounding box center [983, 436] width 9 height 11
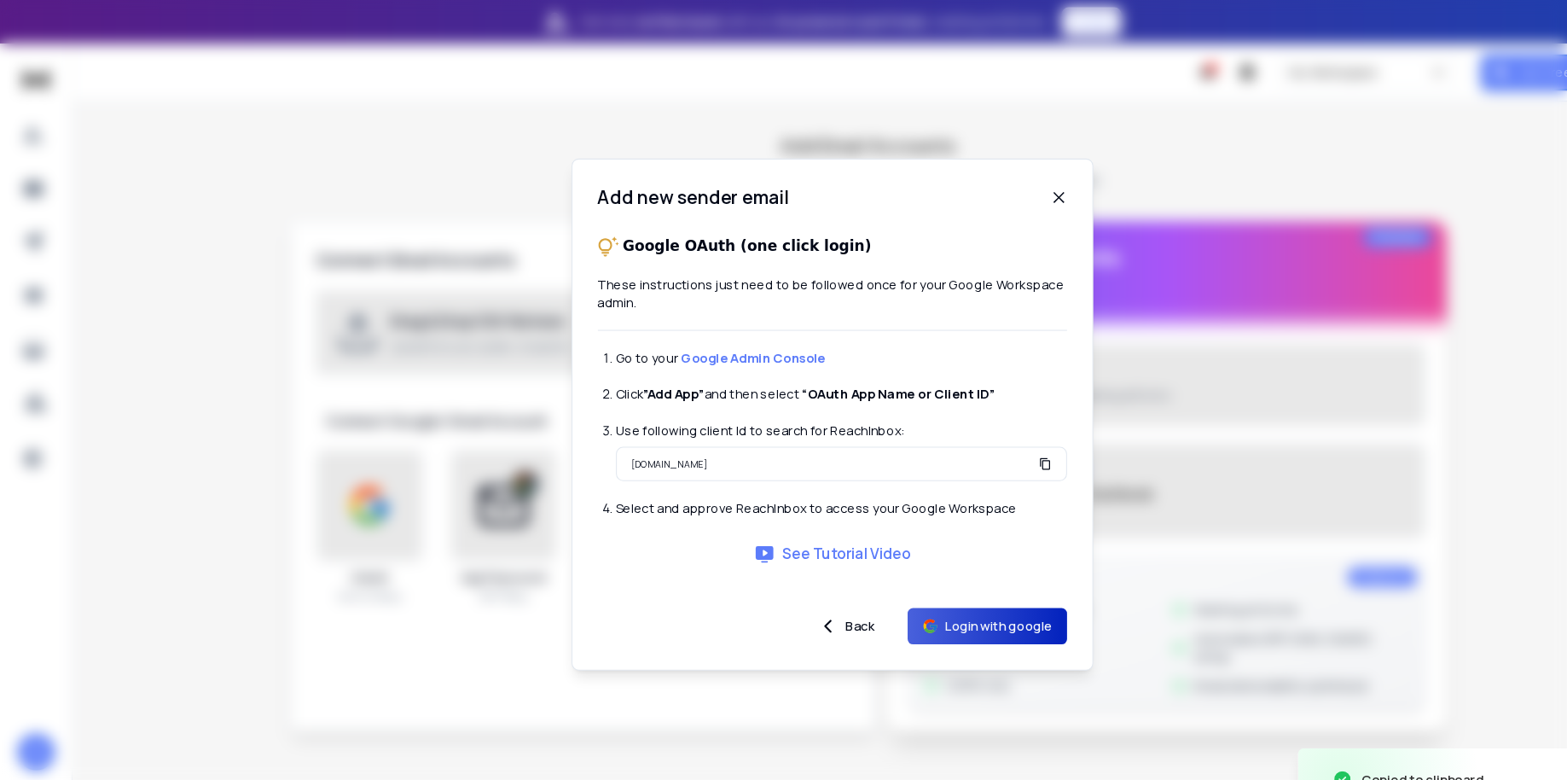
click at [989, 436] on icon at bounding box center [985, 437] width 12 height 12
click at [907, 592] on button "Login with google" at bounding box center [930, 589] width 150 height 34
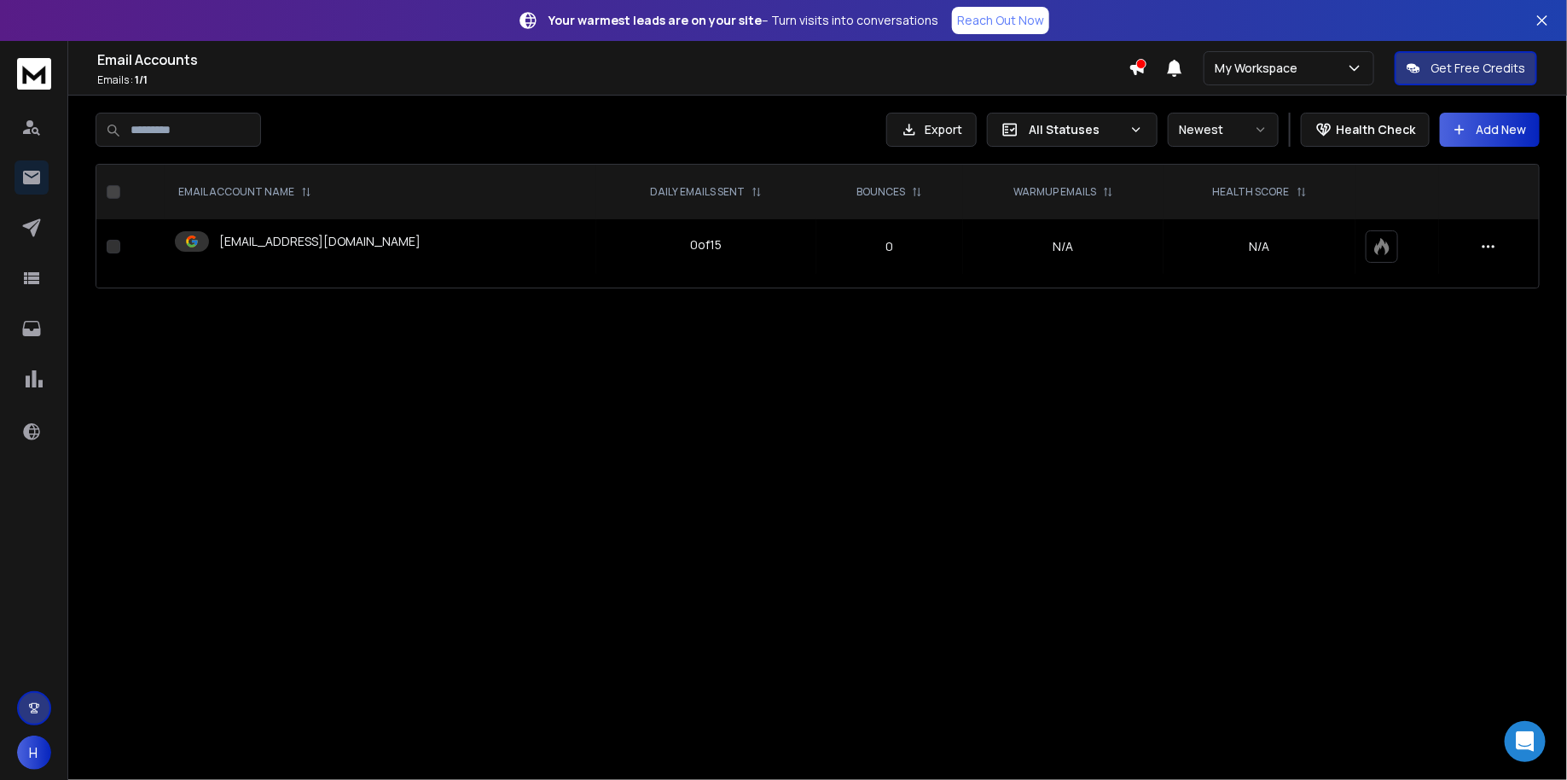
click at [770, 259] on td "0 of 15" at bounding box center [706, 241] width 220 height 44
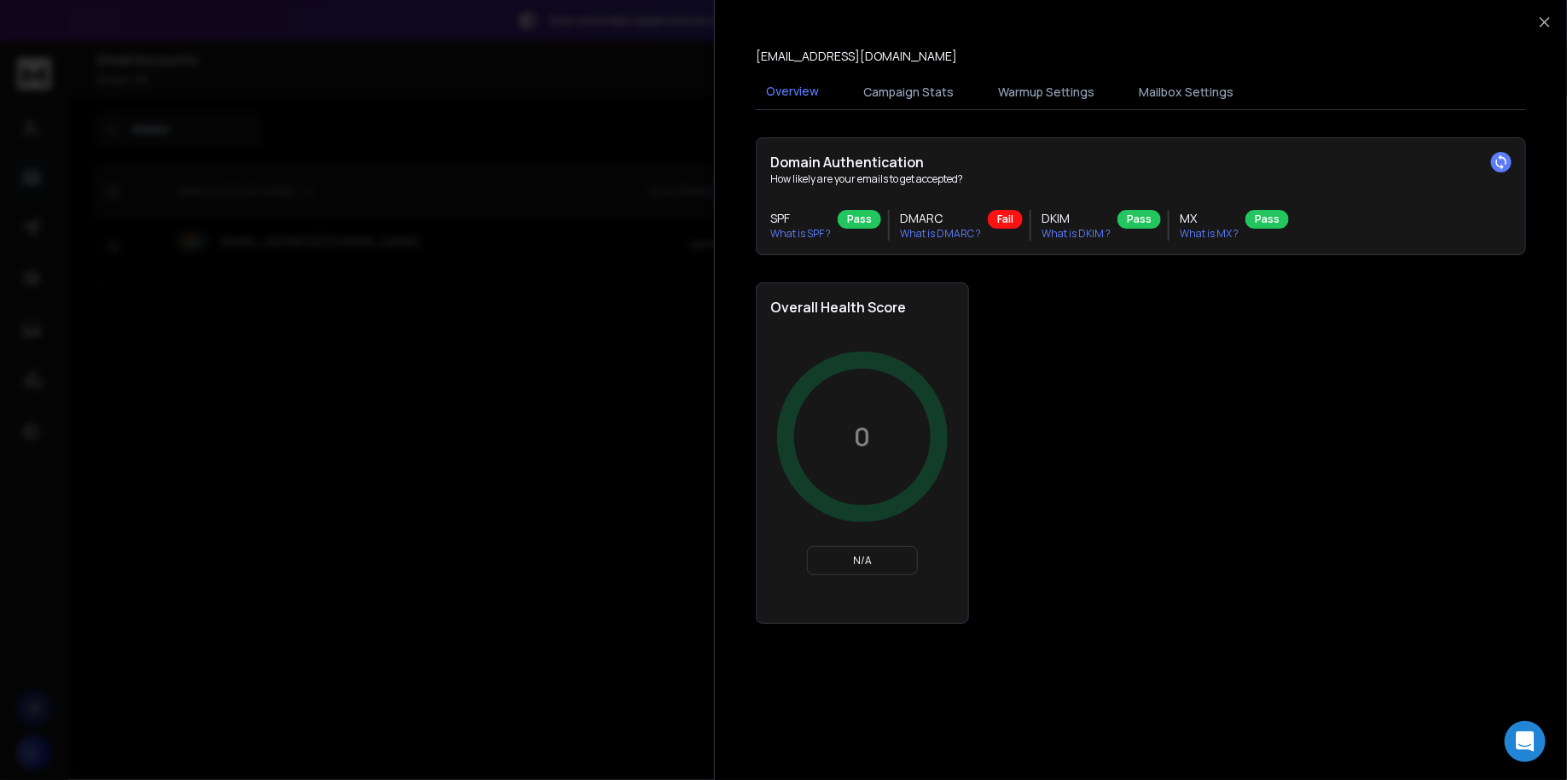
click at [1031, 88] on button "Warmup Settings" at bounding box center [1046, 92] width 117 height 38
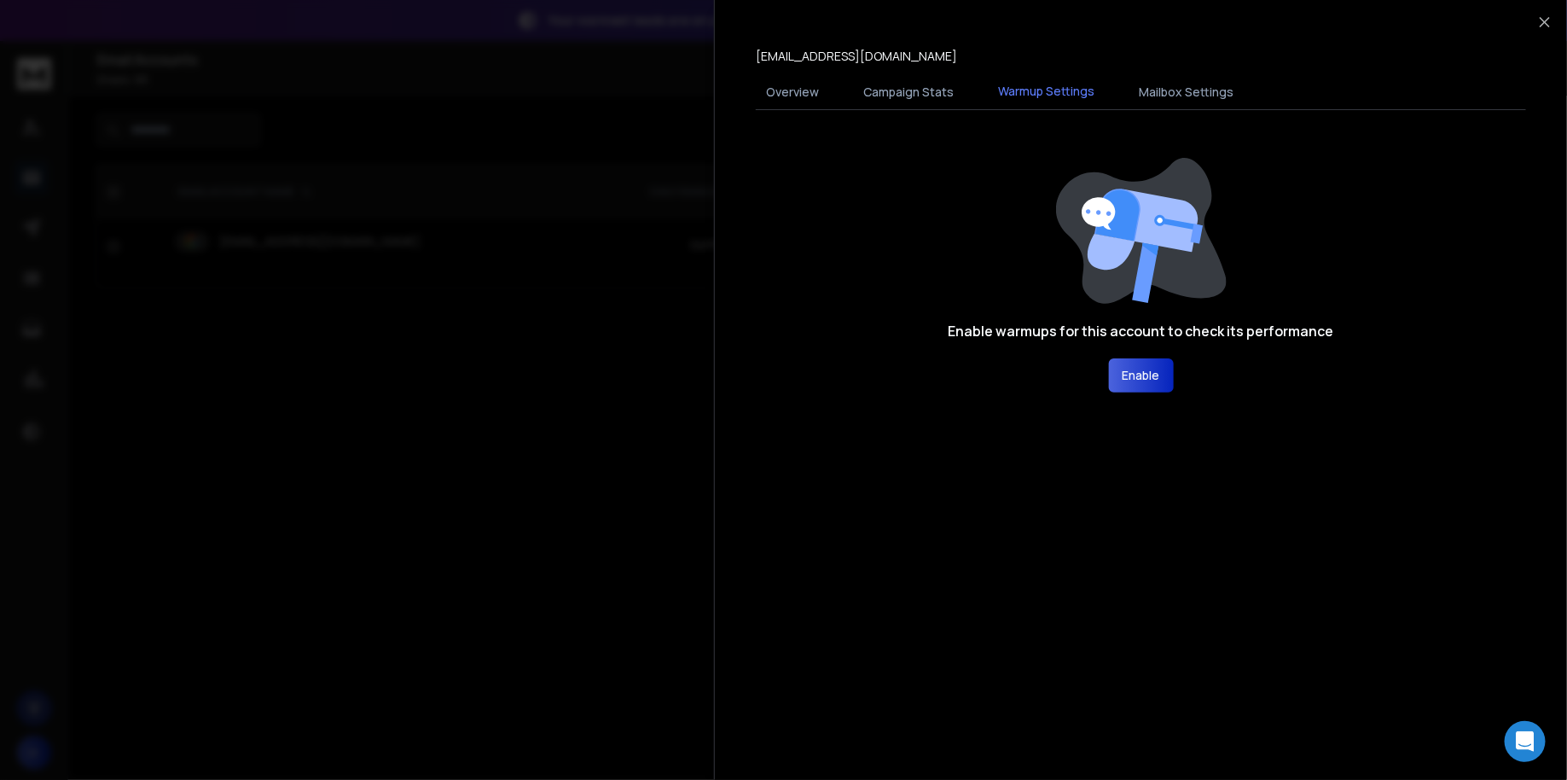
click at [1142, 83] on button "Mailbox Settings" at bounding box center [1186, 92] width 115 height 38
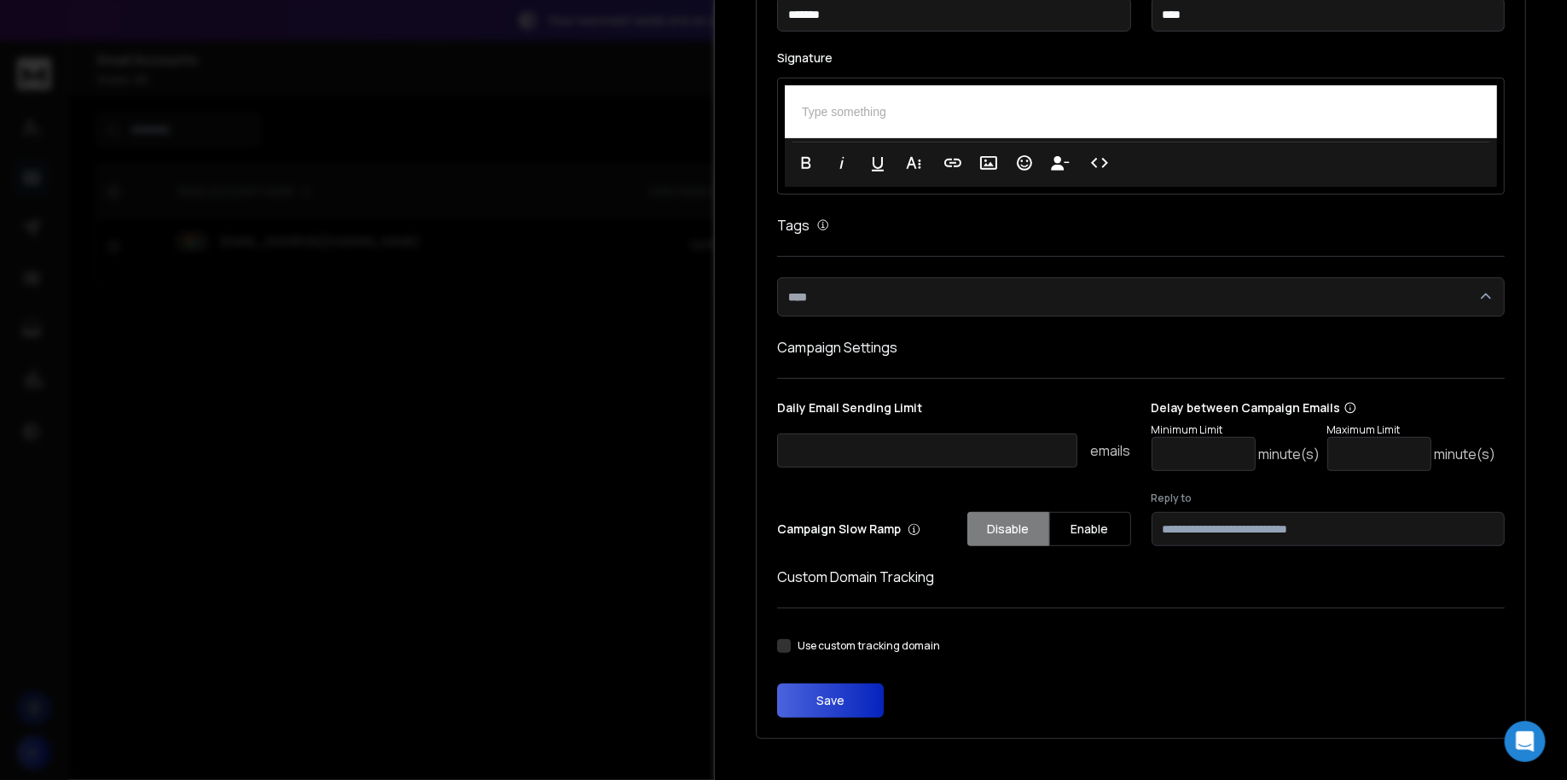
scroll to position [239, 0]
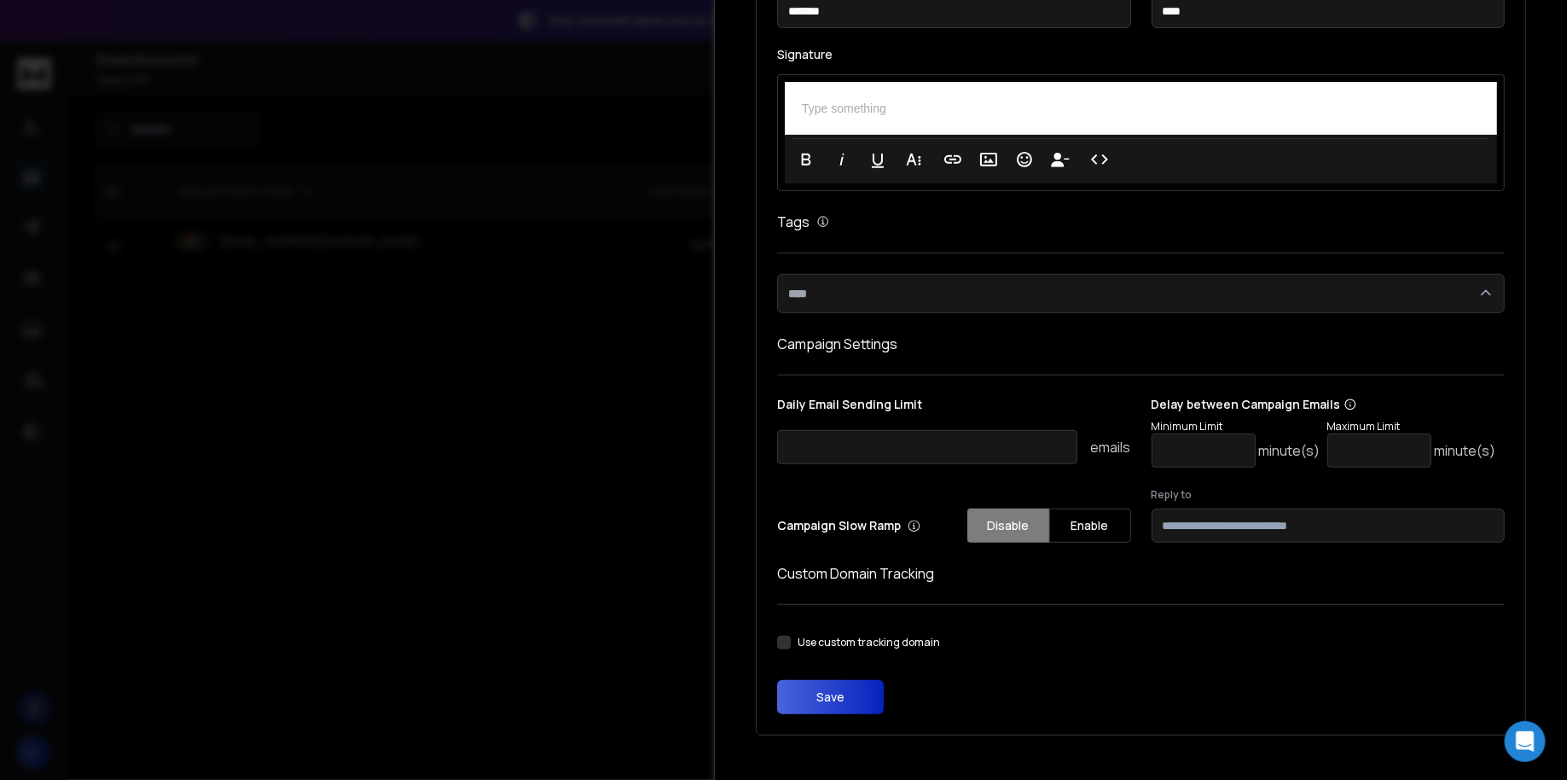
drag, startPoint x: 869, startPoint y: 443, endPoint x: 697, endPoint y: 443, distance: 172.3
click at [697, 443] on body "Your warmest leads are on your site – Turn visits into conversations Reach Out …" at bounding box center [783, 390] width 1567 height 780
type input "**"
click at [1029, 669] on form "First Name ******* Last Name **** Signature Type something Clear Formatting Fon…" at bounding box center [1141, 341] width 728 height 746
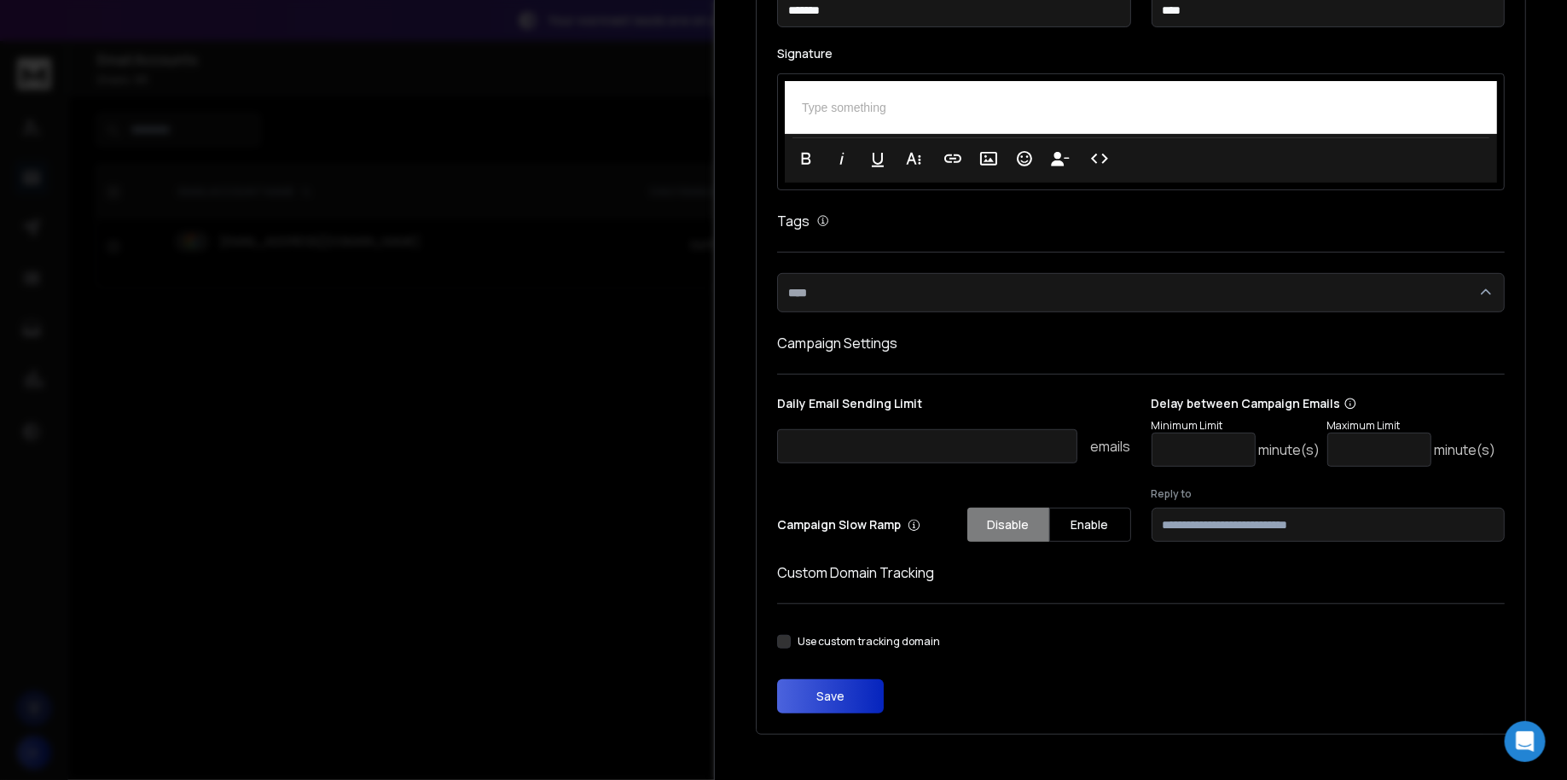
click at [842, 691] on button "Save" at bounding box center [830, 696] width 107 height 34
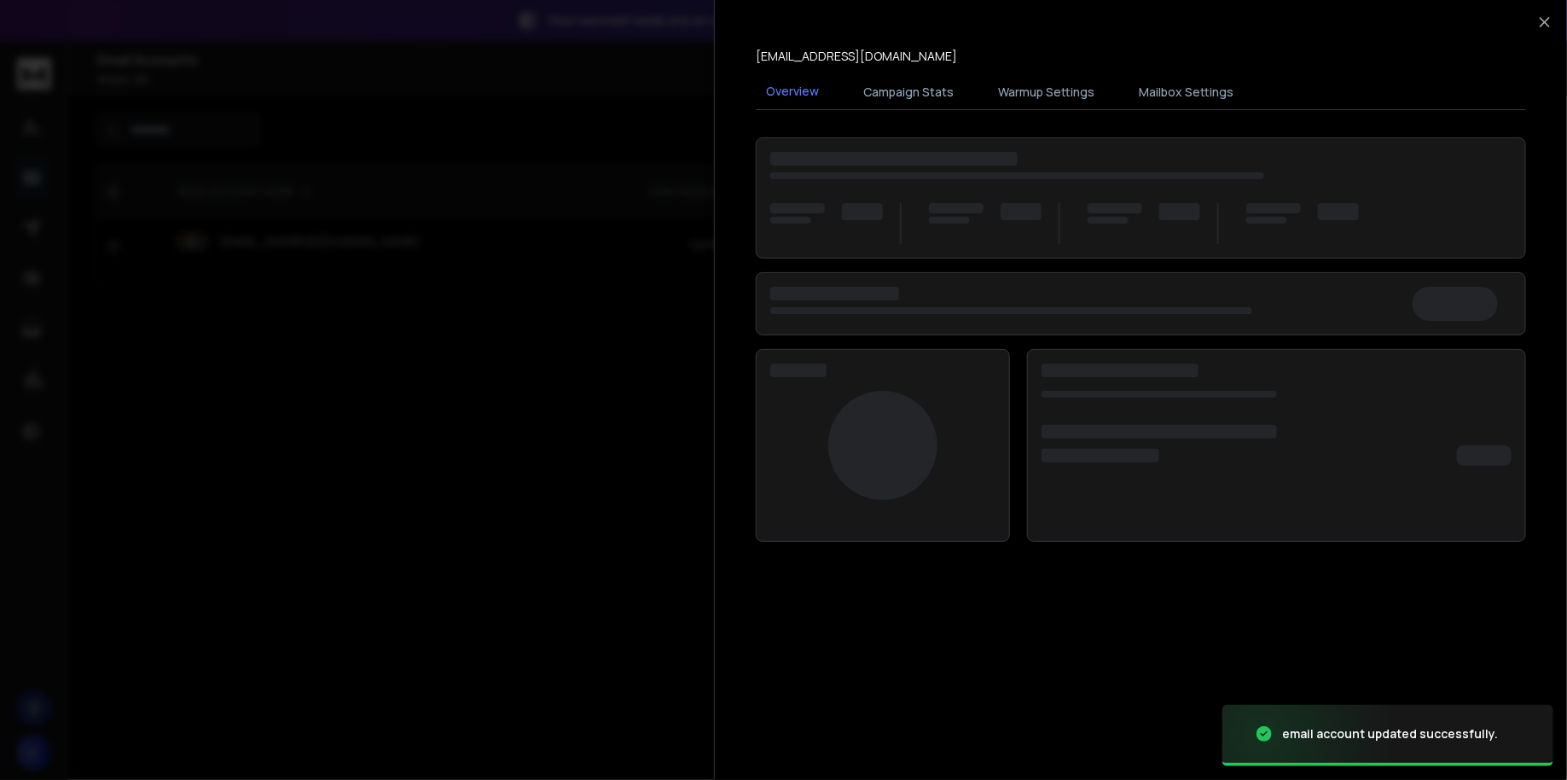
scroll to position [0, 0]
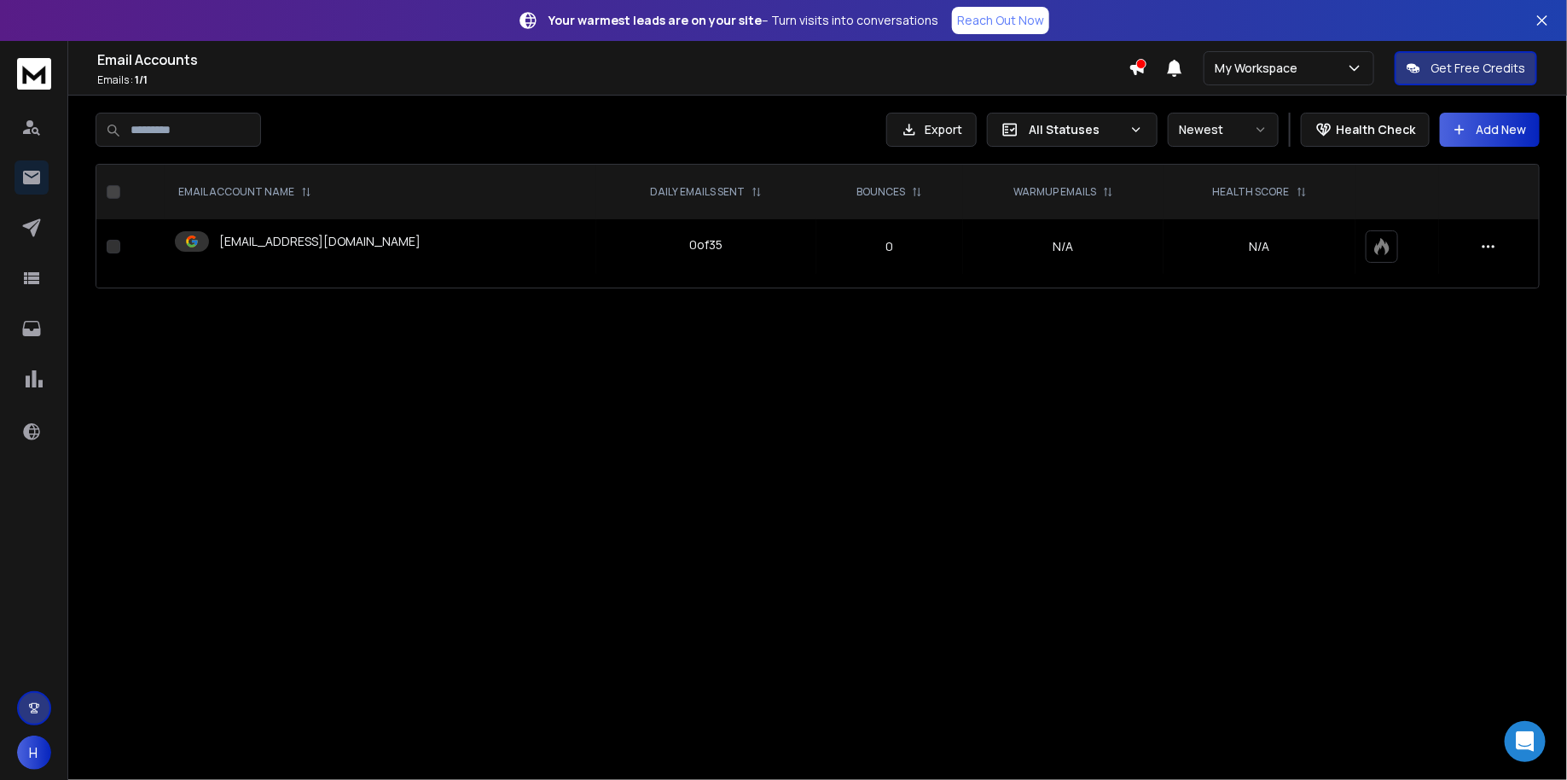
click at [1550, 17] on div "Your warmest leads are on your site – Turn visits into conversations Reach Out …" at bounding box center [783, 20] width 1567 height 41
click at [33, 740] on span "H" at bounding box center [34, 752] width 34 height 34
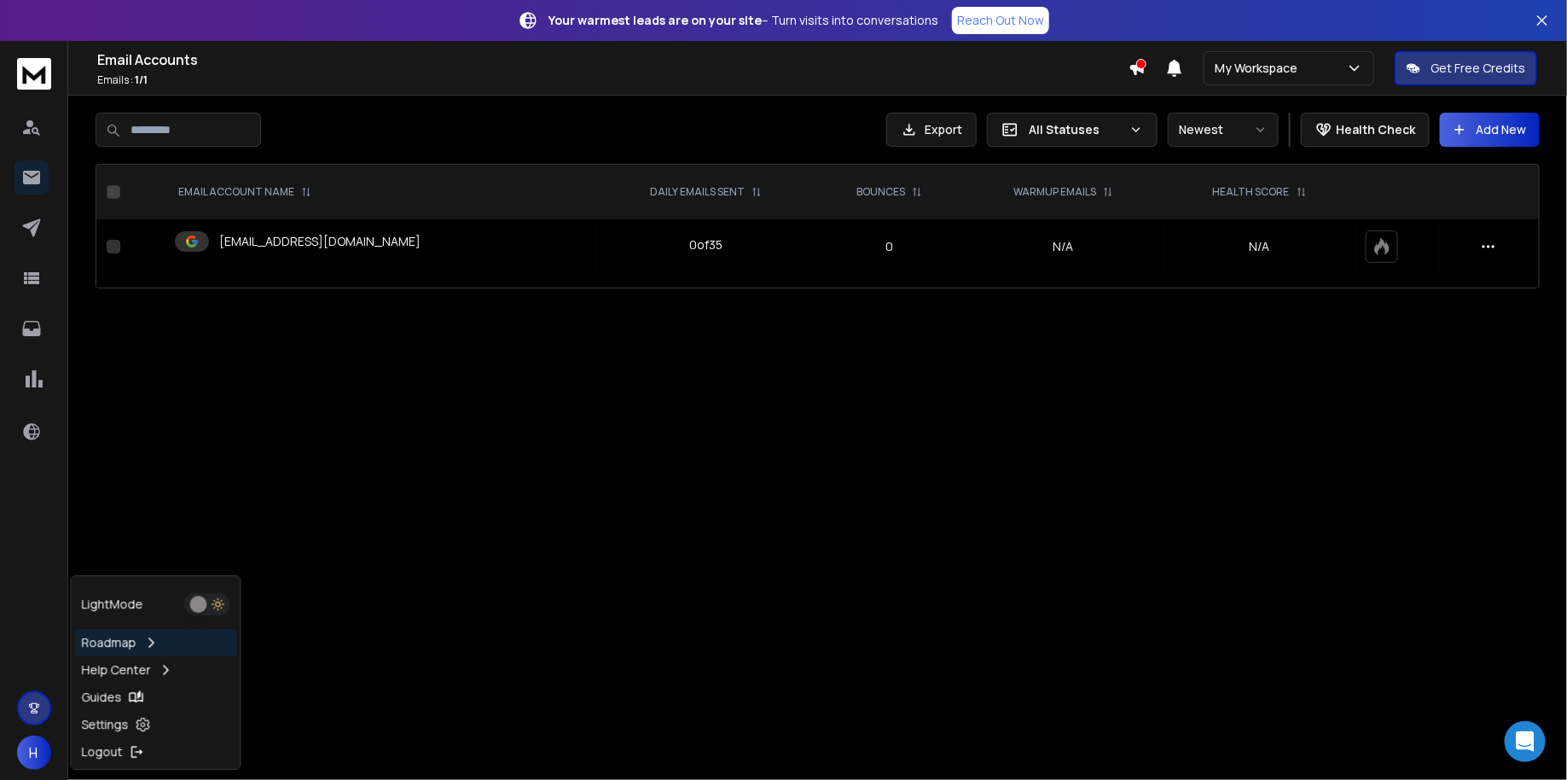
click at [204, 596] on button "button" at bounding box center [207, 604] width 46 height 22
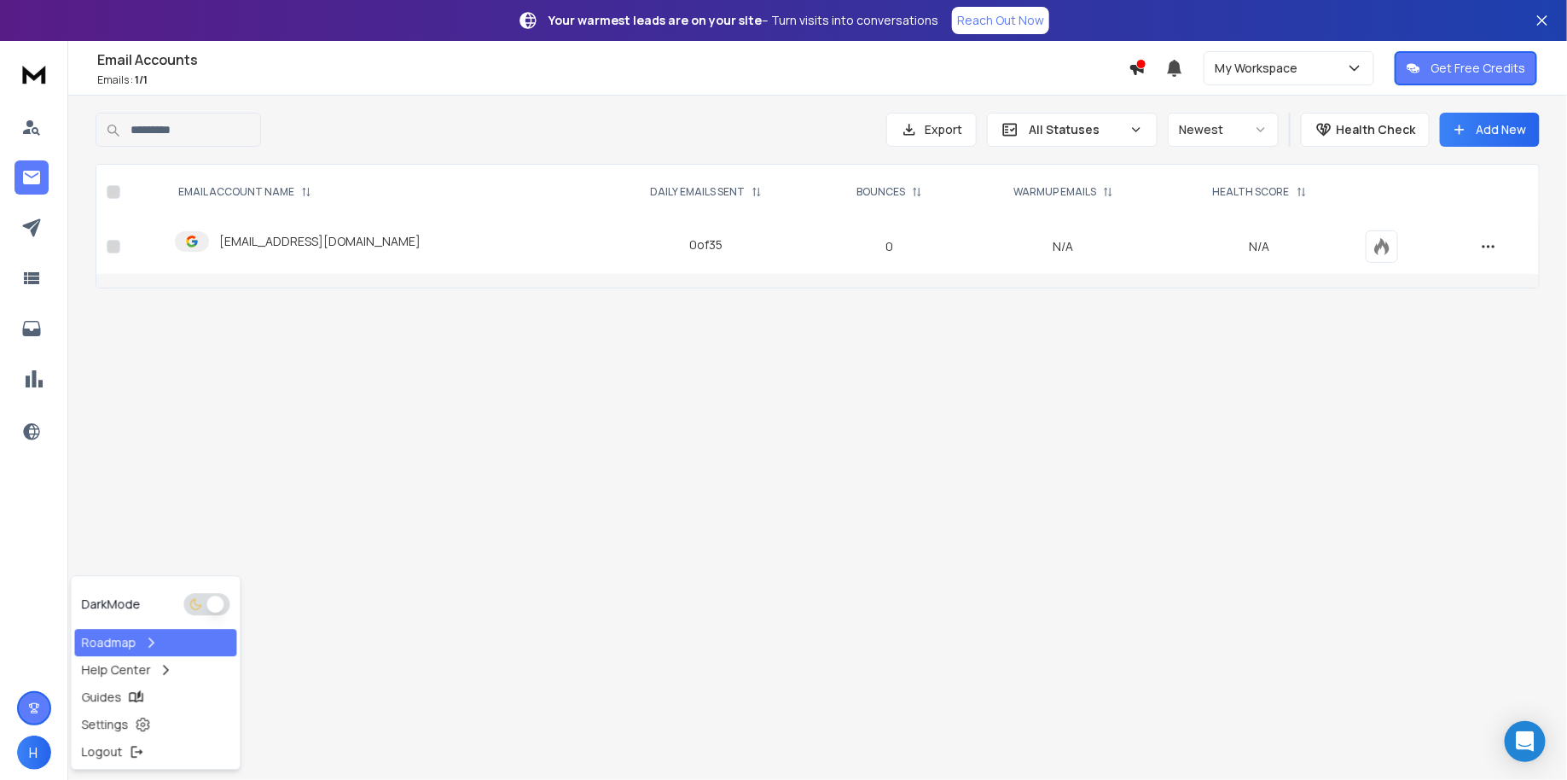
click at [632, 396] on div "Your warmest leads are on your site – Turn visits into conversations Reach Out …" at bounding box center [783, 390] width 1567 height 780
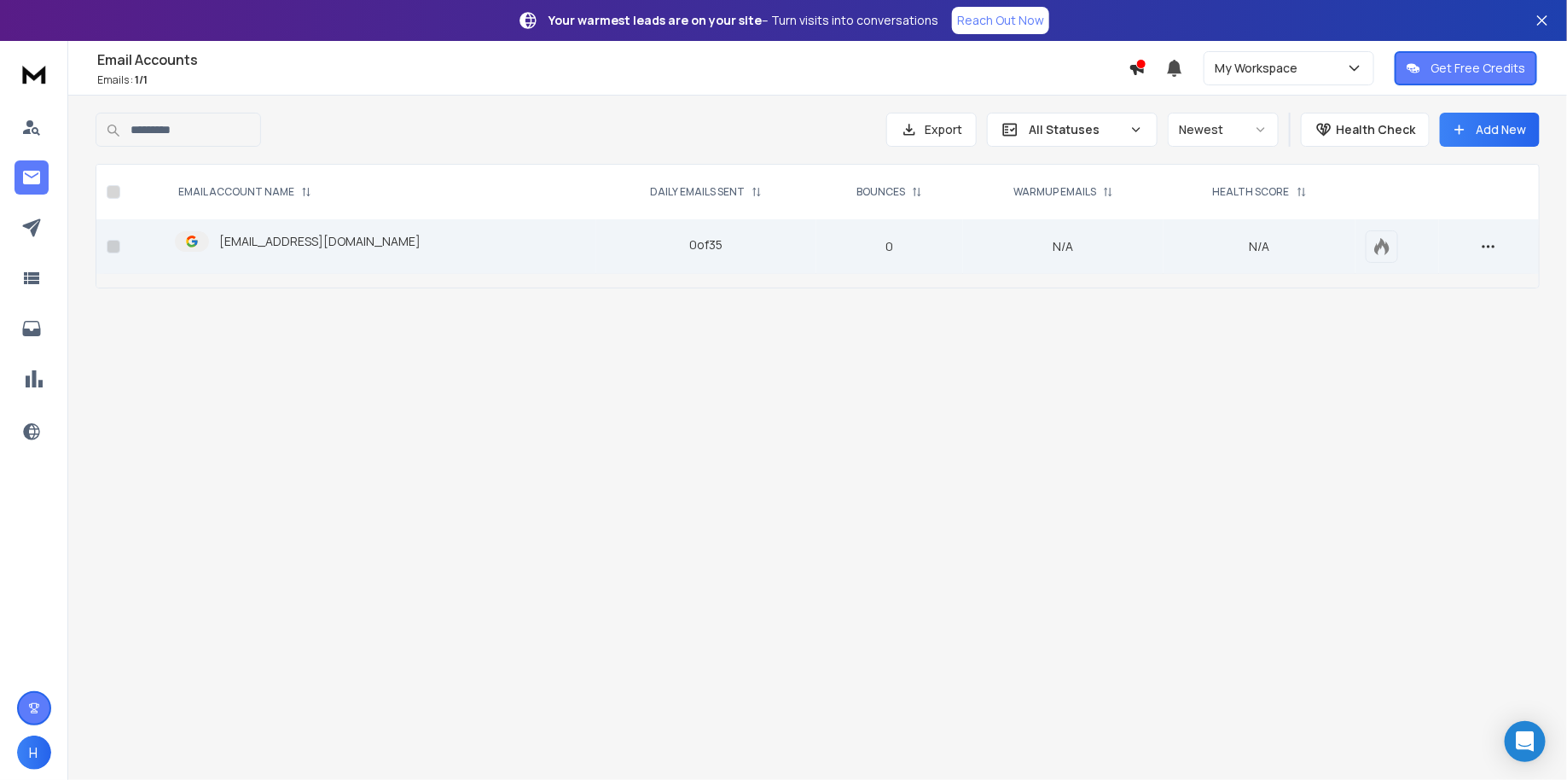
click at [626, 259] on td "0 of 35" at bounding box center [706, 241] width 220 height 44
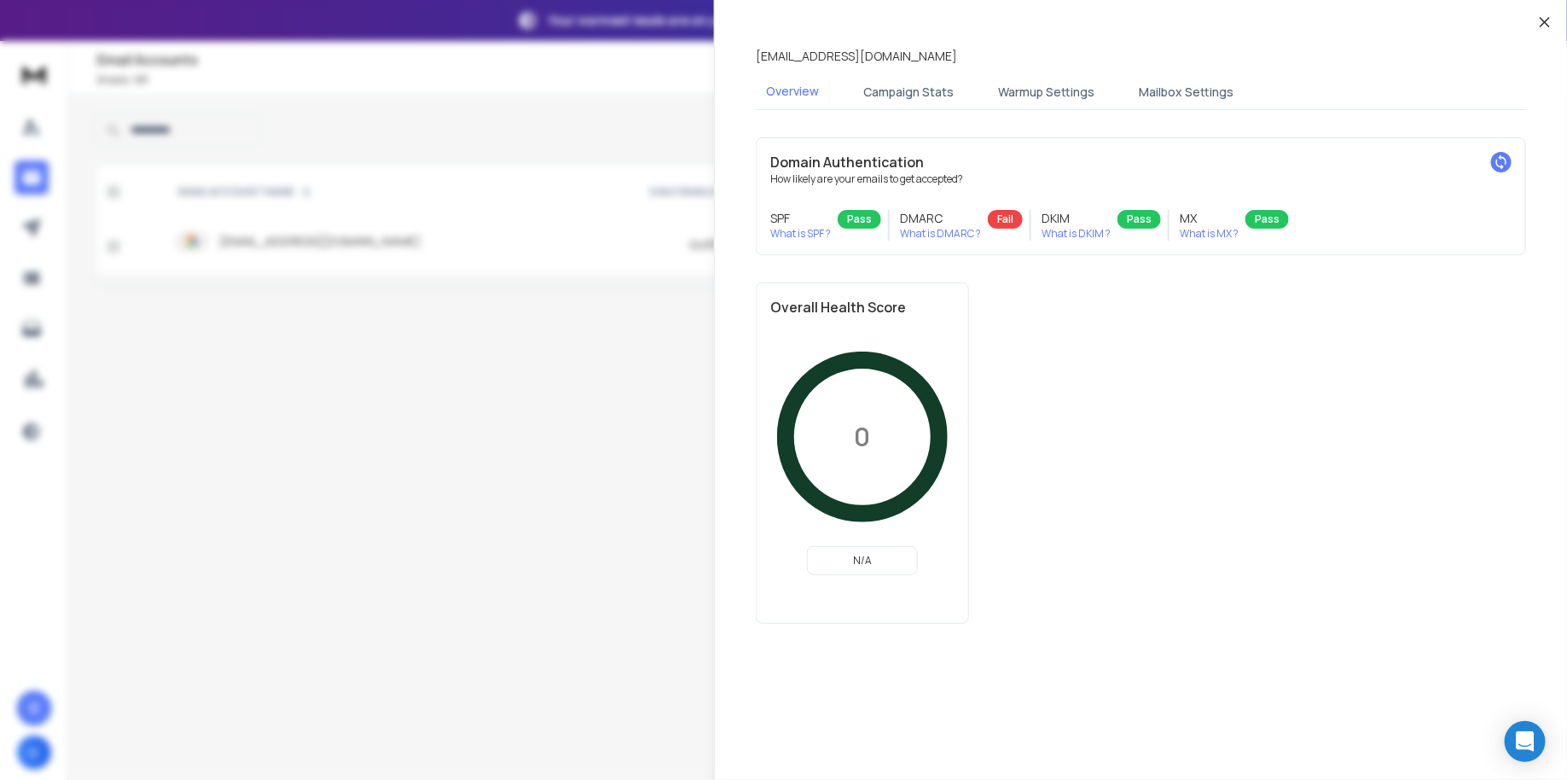
click at [1537, 27] on icon "button" at bounding box center [1545, 22] width 17 height 17
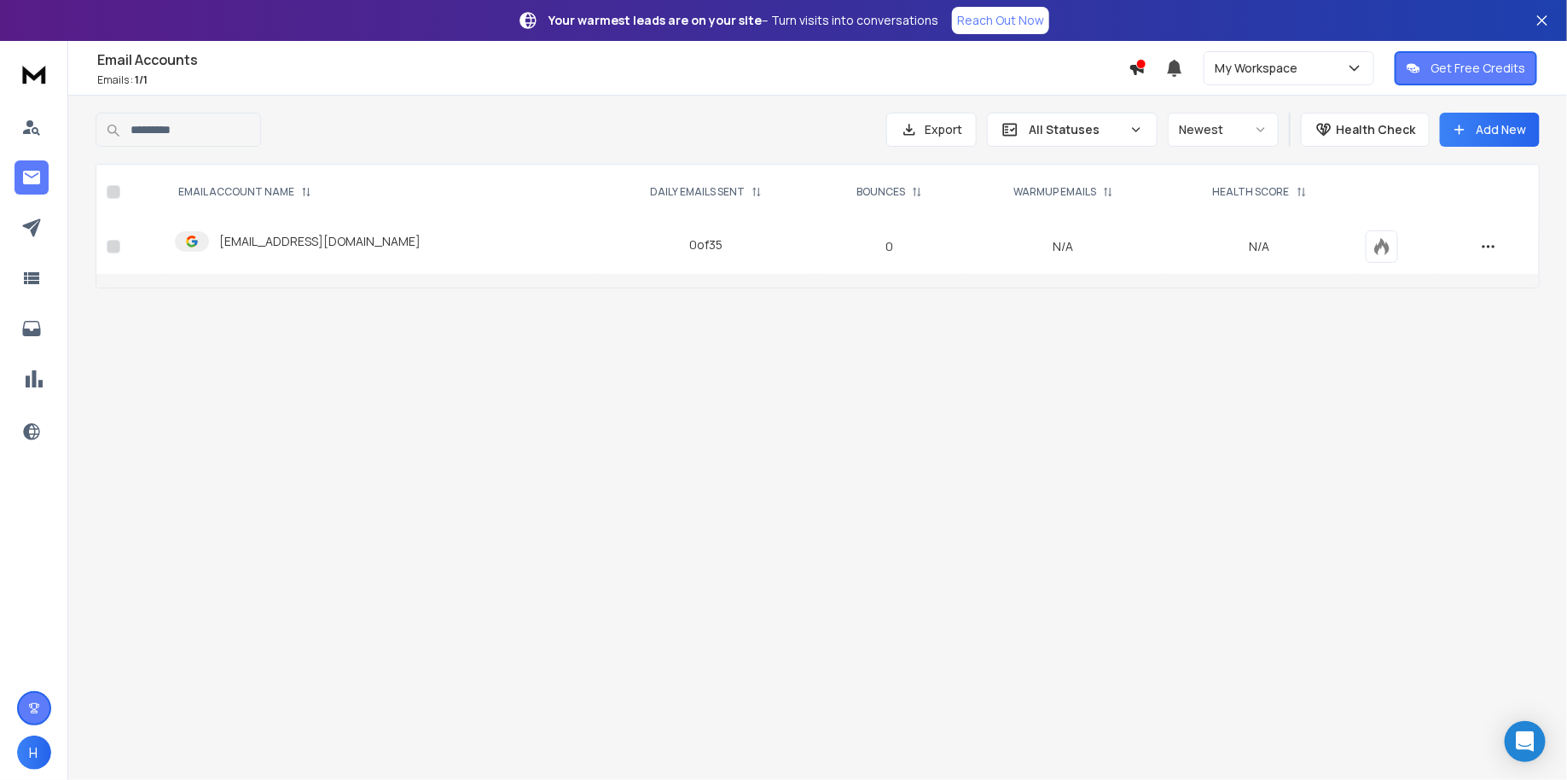
click at [631, 283] on caption at bounding box center [817, 281] width 1443 height 14
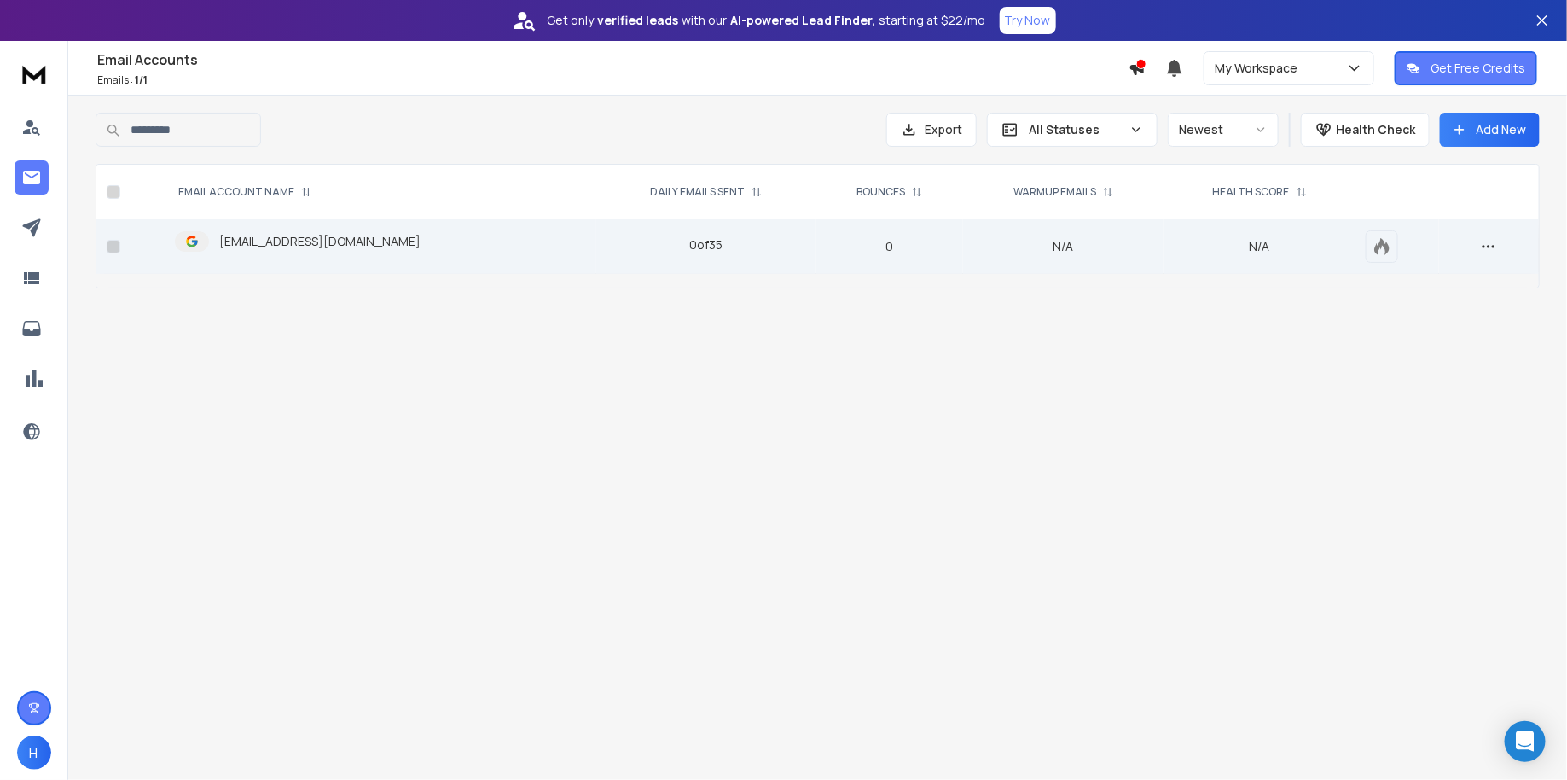
click at [421, 249] on div "[EMAIL_ADDRESS][DOMAIN_NAME]" at bounding box center [298, 241] width 246 height 20
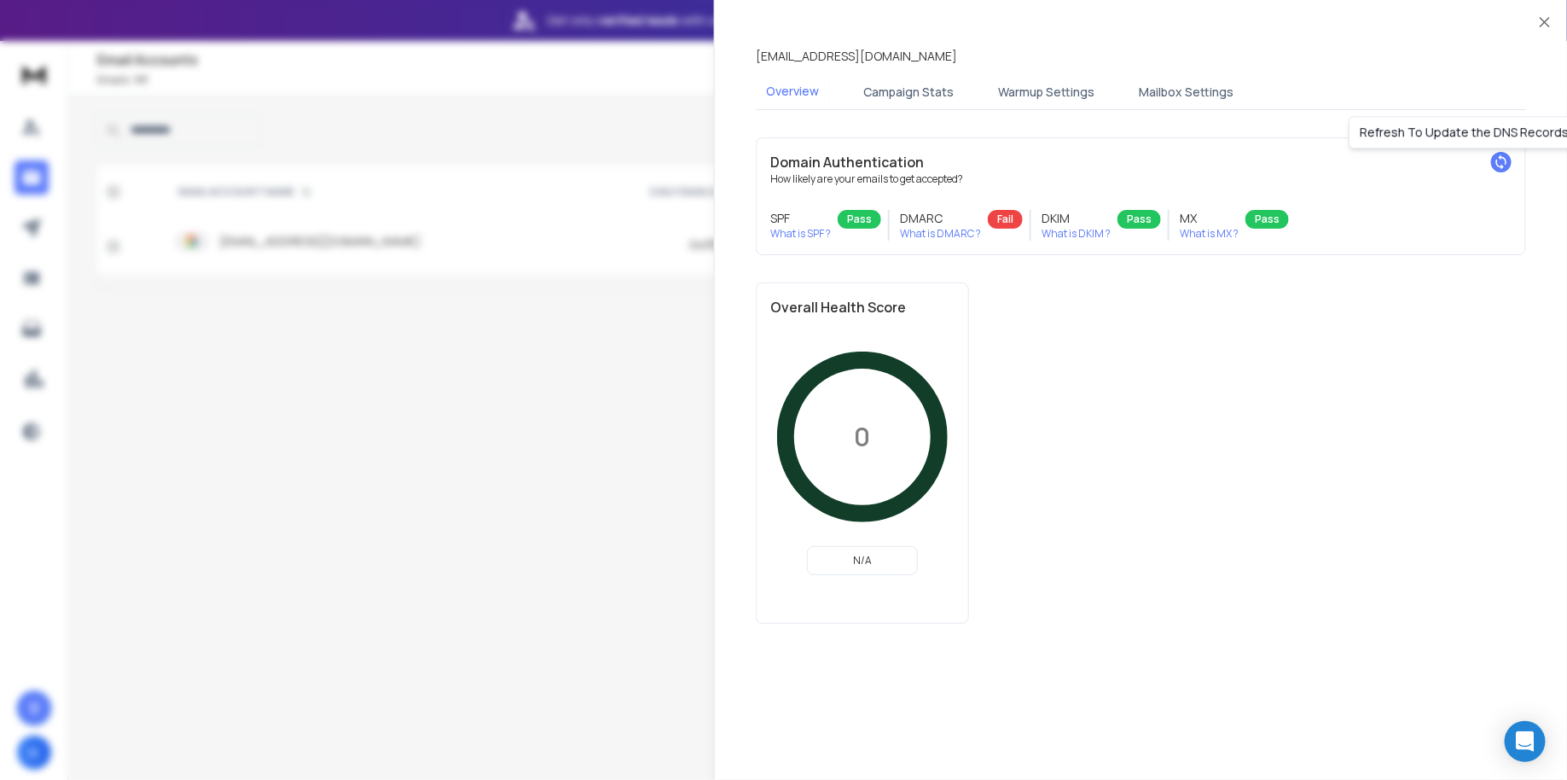
click at [1493, 164] on icon at bounding box center [1501, 162] width 17 height 17
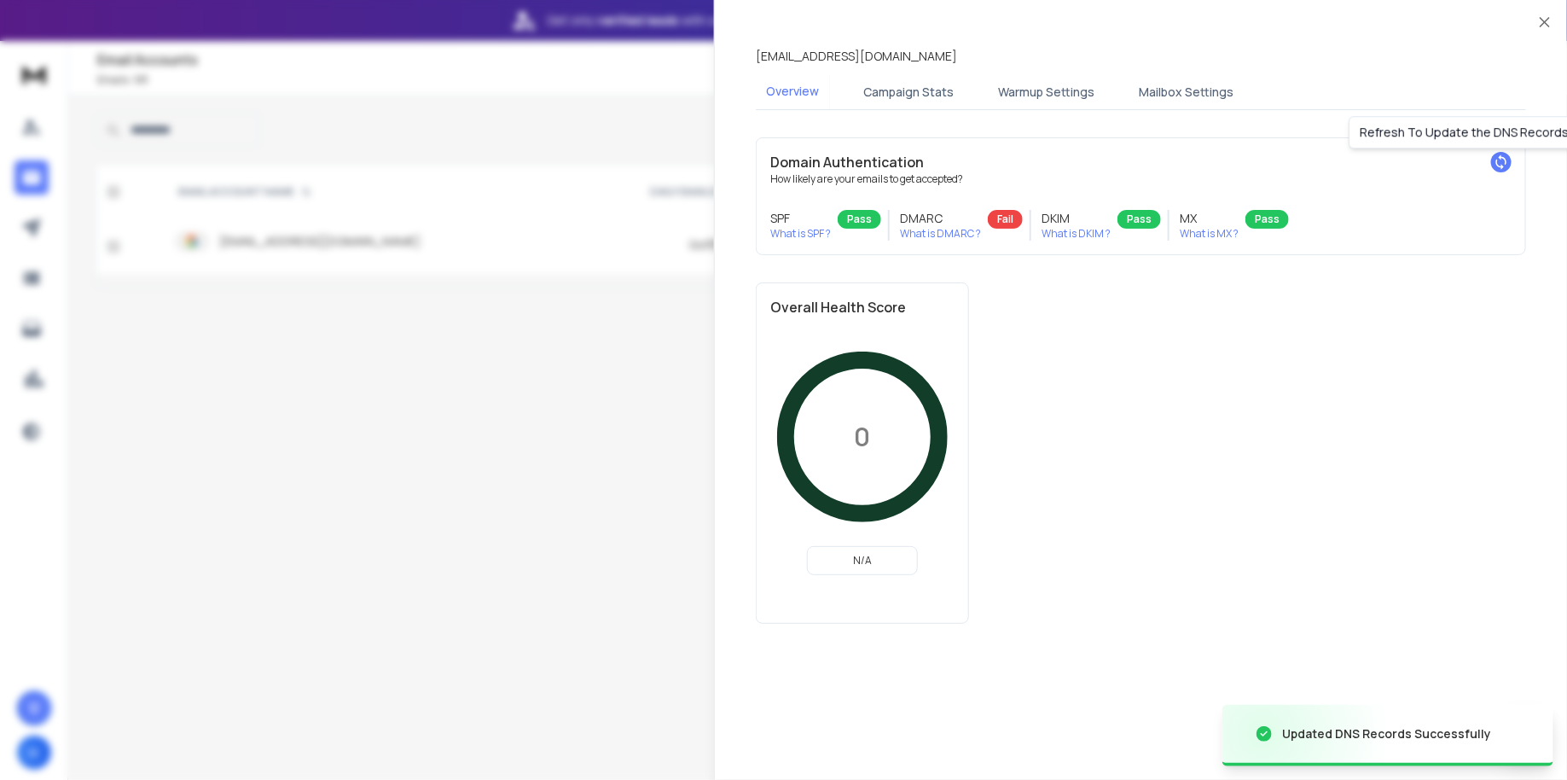
click at [1497, 164] on icon at bounding box center [1502, 161] width 11 height 15
click at [1545, 23] on icon "button" at bounding box center [1545, 22] width 17 height 17
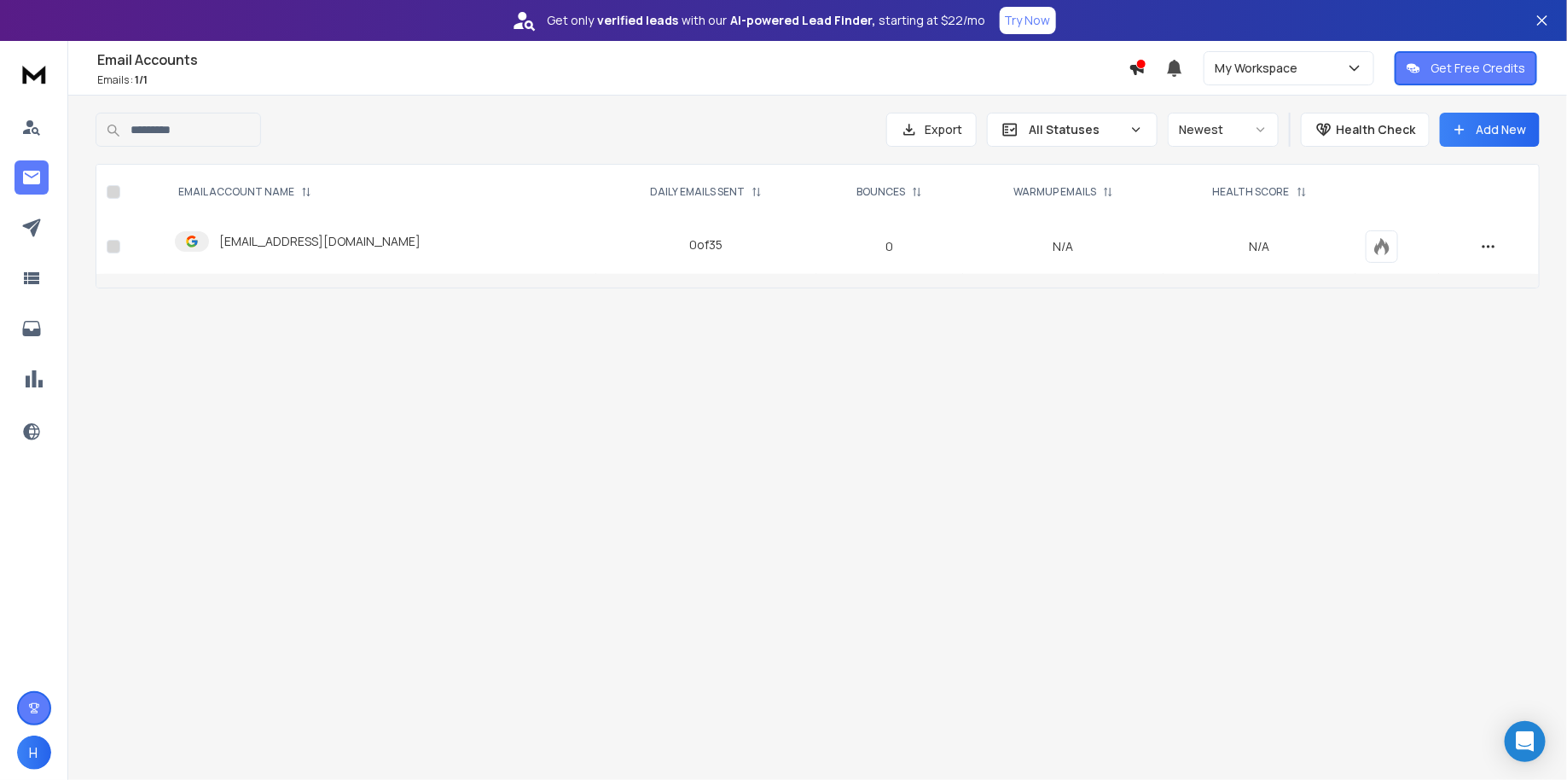
click at [840, 288] on div "Export All Statuses Newest Health Check Add New EMAIL ACCOUNT NAME DAILY EMAILS…" at bounding box center [817, 201] width 1499 height 210
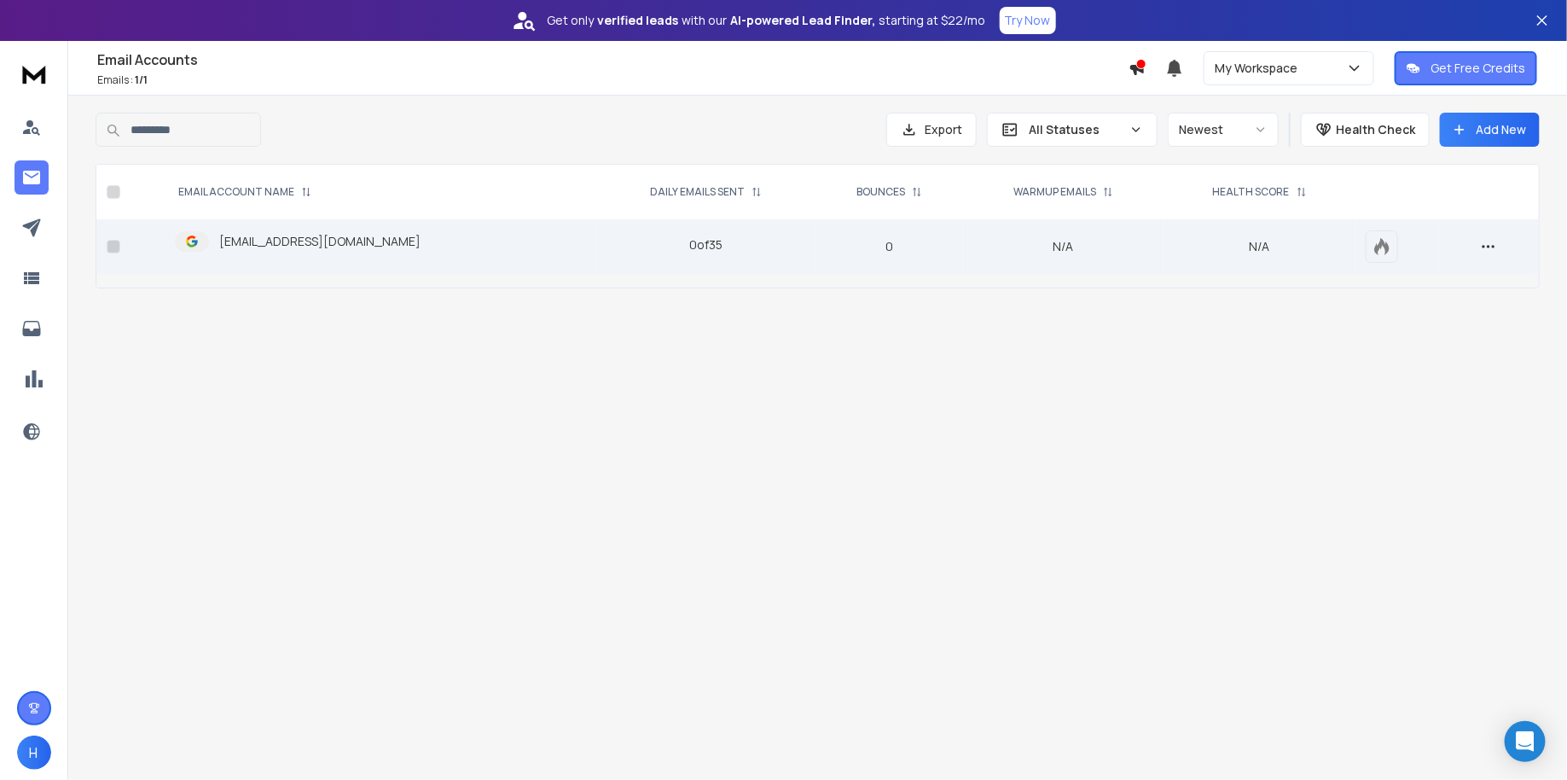
click at [305, 238] on p "hammaad@advisorygrowthpartners.com" at bounding box center [319, 241] width 201 height 17
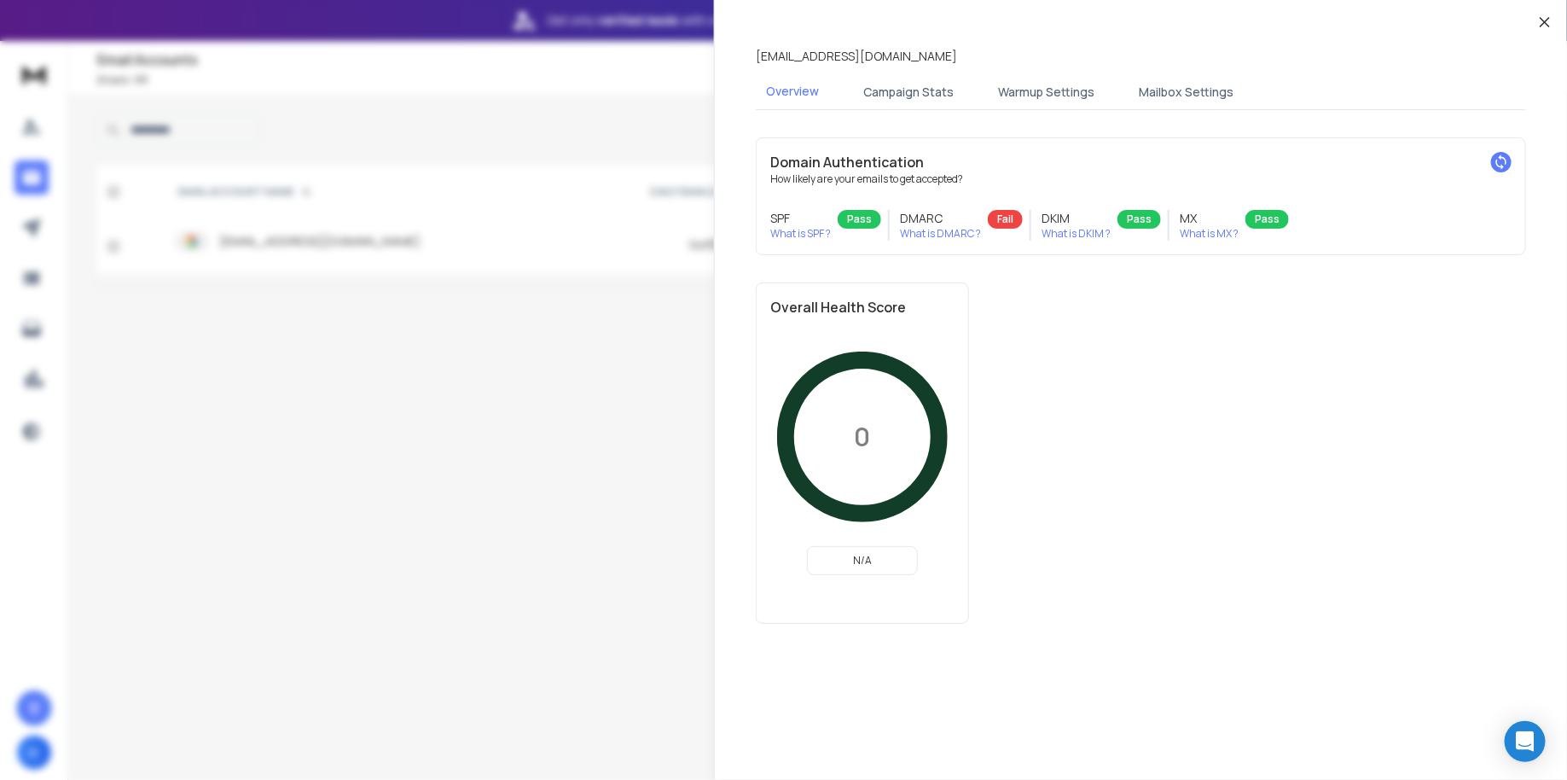
click at [1546, 23] on icon "button" at bounding box center [1545, 22] width 17 height 17
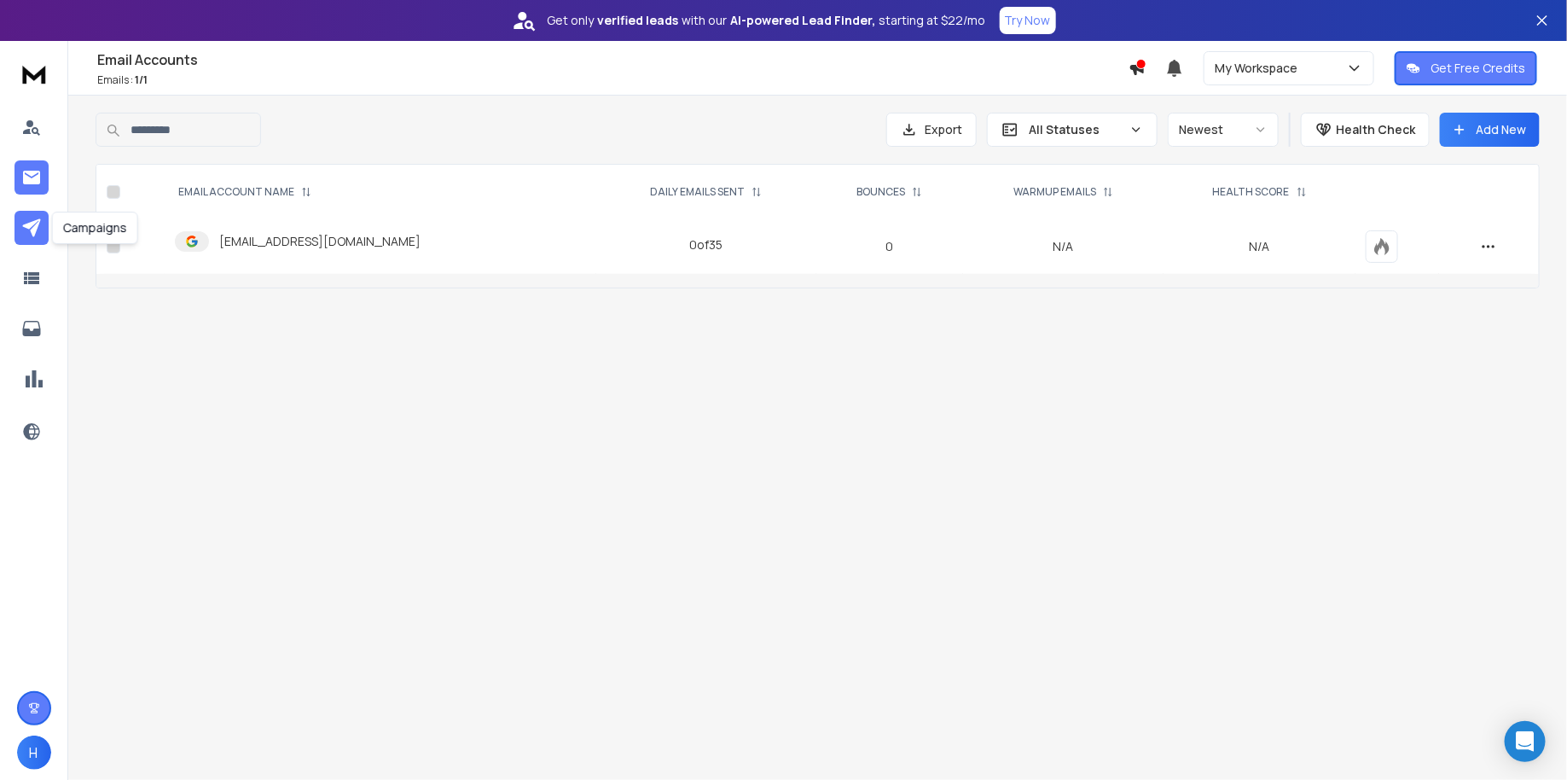
click at [18, 216] on link at bounding box center [32, 228] width 34 height 34
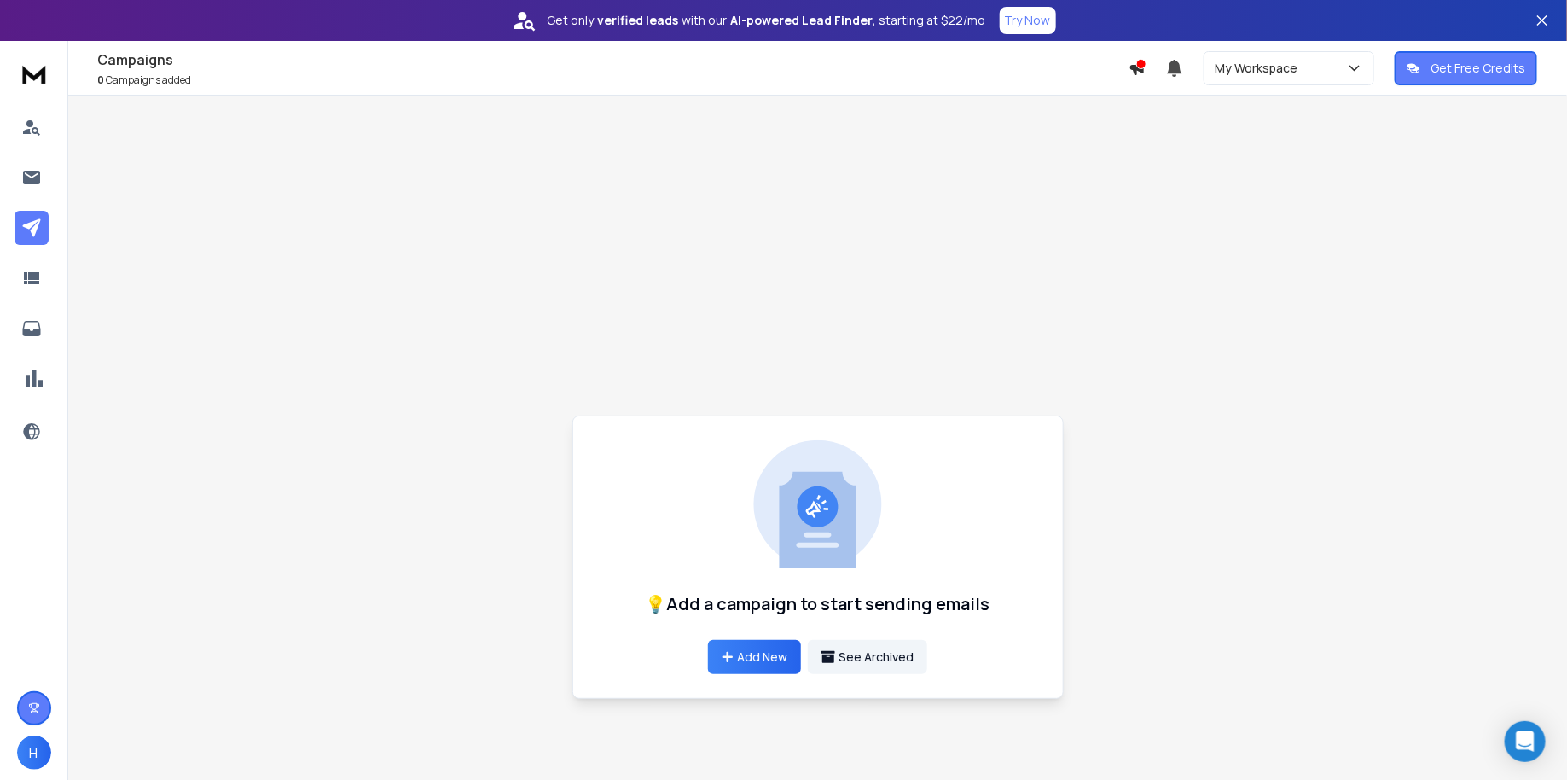
click at [764, 669] on link "Add New" at bounding box center [754, 657] width 93 height 34
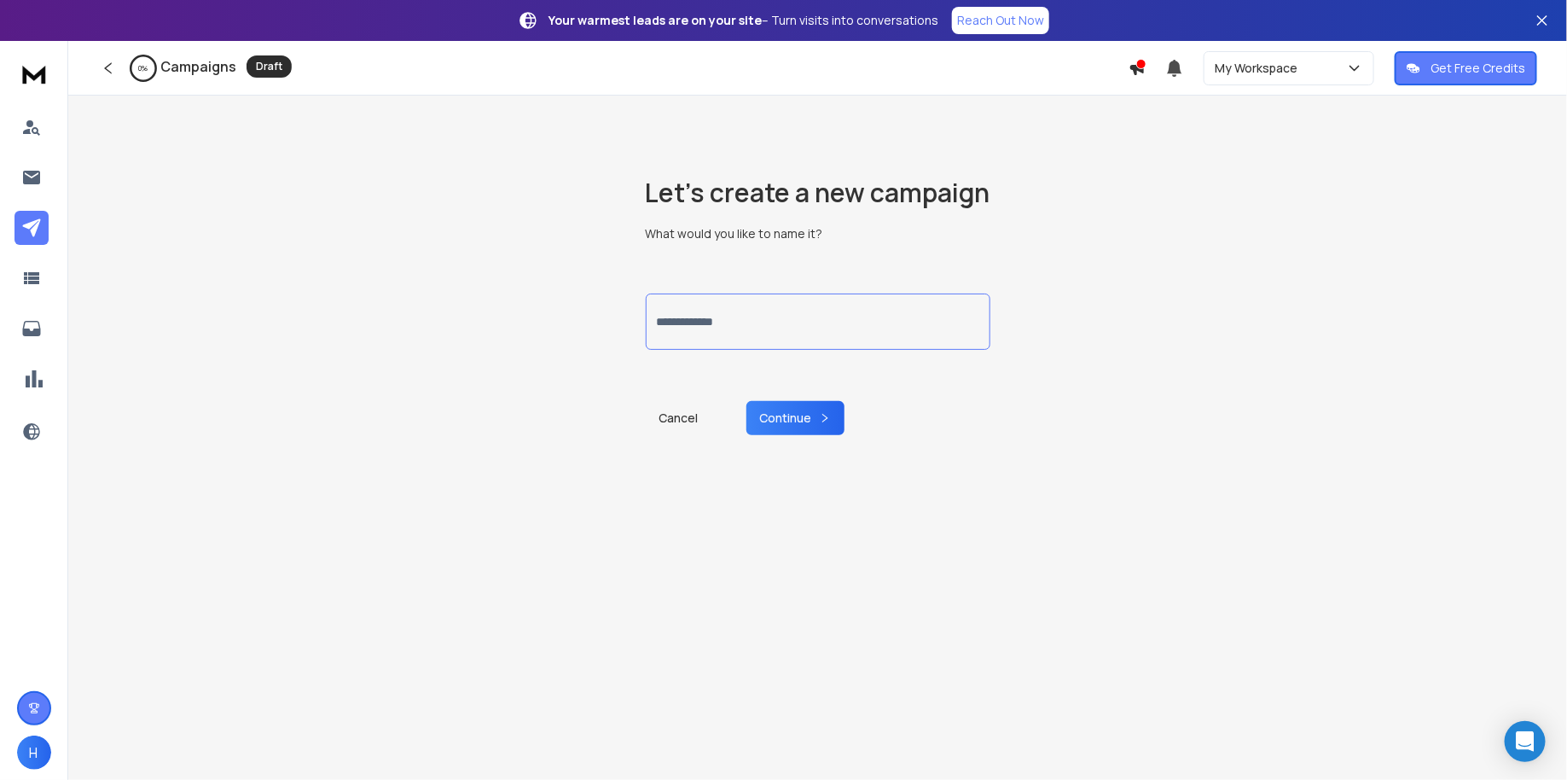
click at [758, 310] on input at bounding box center [818, 322] width 345 height 56
drag, startPoint x: 815, startPoint y: 328, endPoint x: 596, endPoint y: 328, distance: 219.3
click at [596, 328] on div "**********" at bounding box center [783, 238] width 1567 height 394
click at [851, 373] on form "**********" at bounding box center [818, 347] width 345 height 176
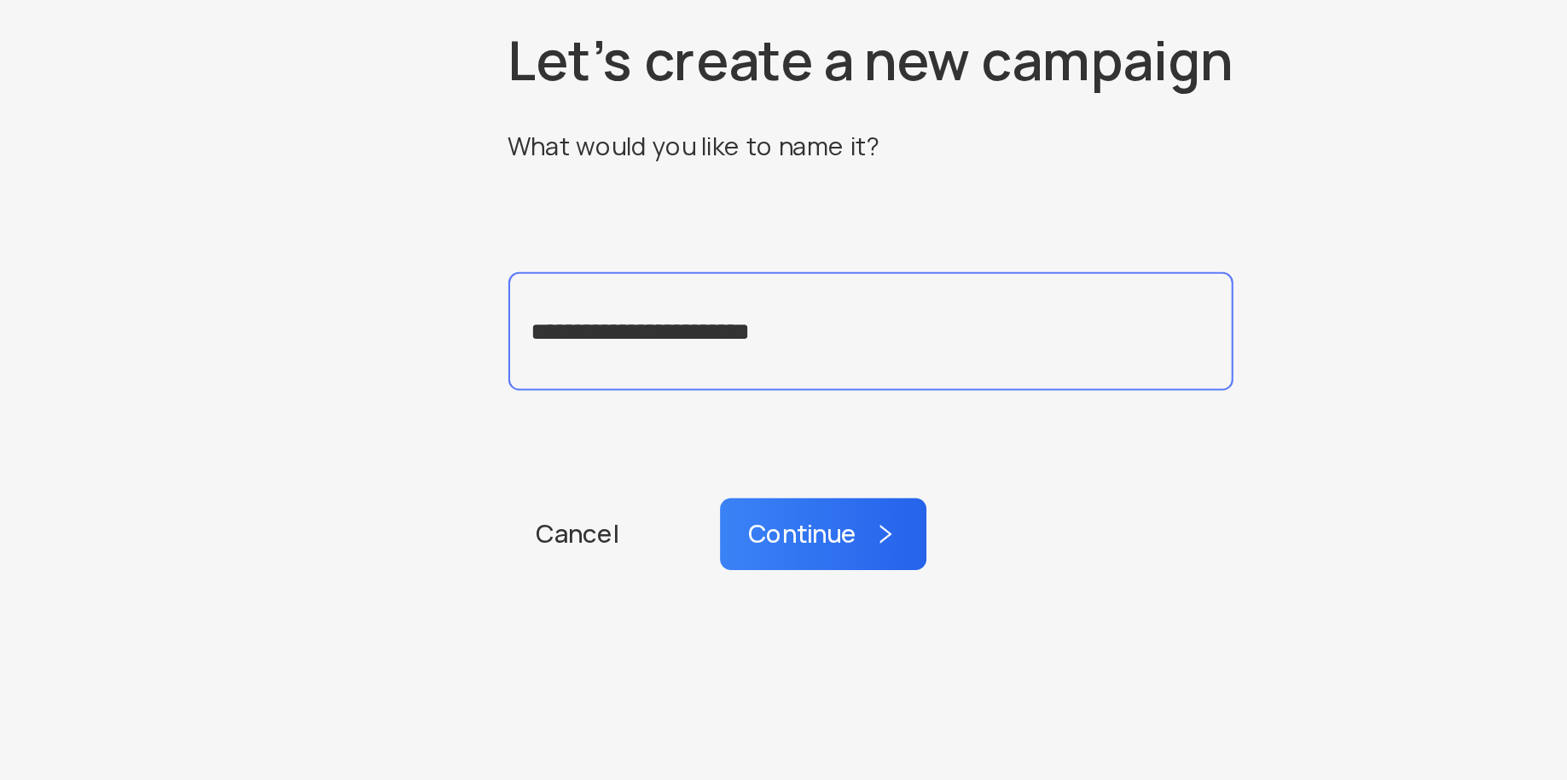
click at [770, 318] on input "**********" at bounding box center [818, 322] width 345 height 56
drag, startPoint x: 806, startPoint y: 319, endPoint x: 772, endPoint y: 321, distance: 34.2
click at [772, 321] on input "**********" at bounding box center [818, 322] width 345 height 56
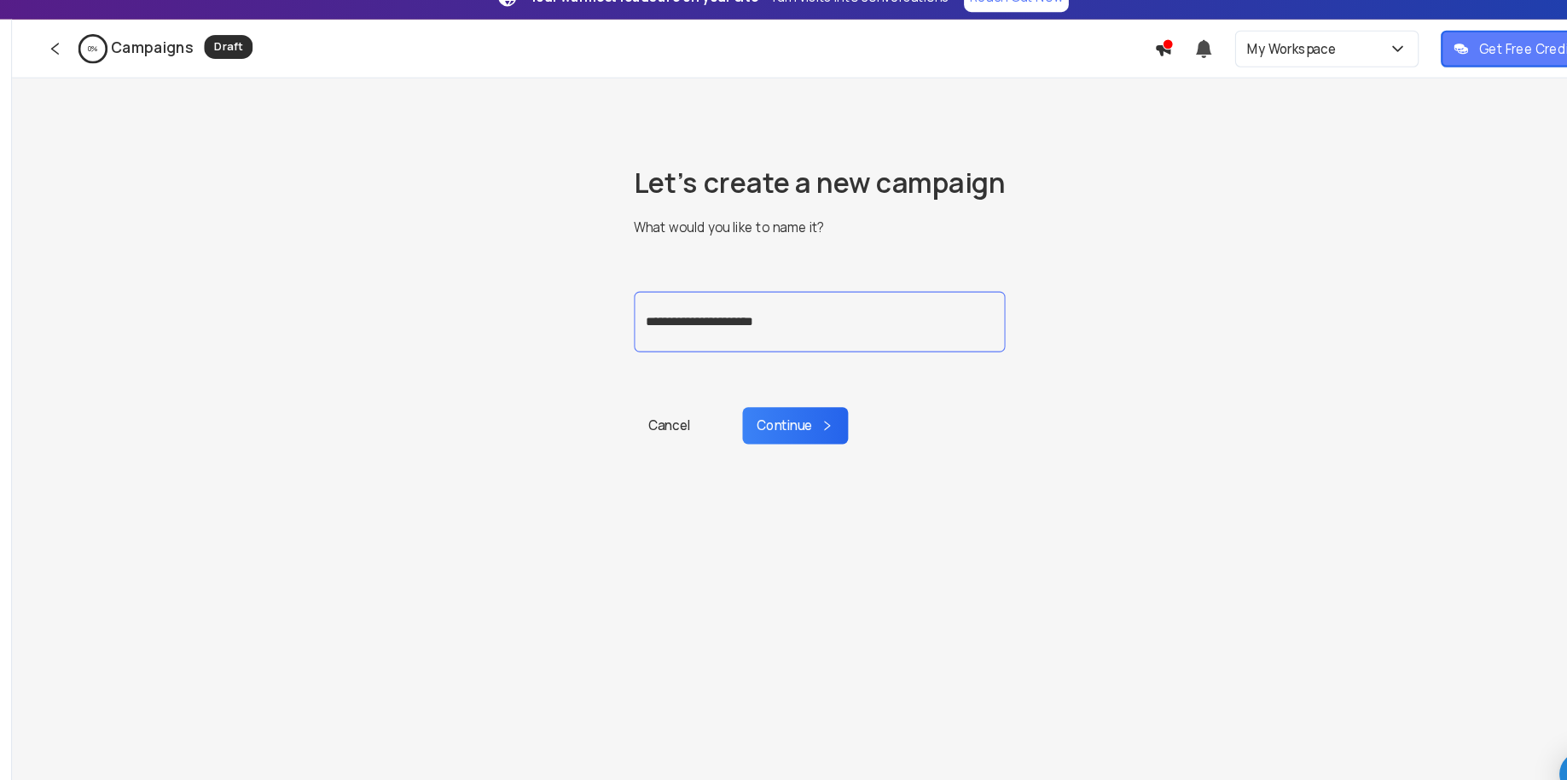
drag, startPoint x: 769, startPoint y: 316, endPoint x: 708, endPoint y: 314, distance: 60.6
click at [708, 314] on input "**********" at bounding box center [818, 322] width 345 height 56
click at [774, 326] on input "**********" at bounding box center [818, 322] width 345 height 56
drag, startPoint x: 714, startPoint y: 318, endPoint x: 662, endPoint y: 318, distance: 52.0
click at [662, 318] on input "**********" at bounding box center [818, 322] width 345 height 56
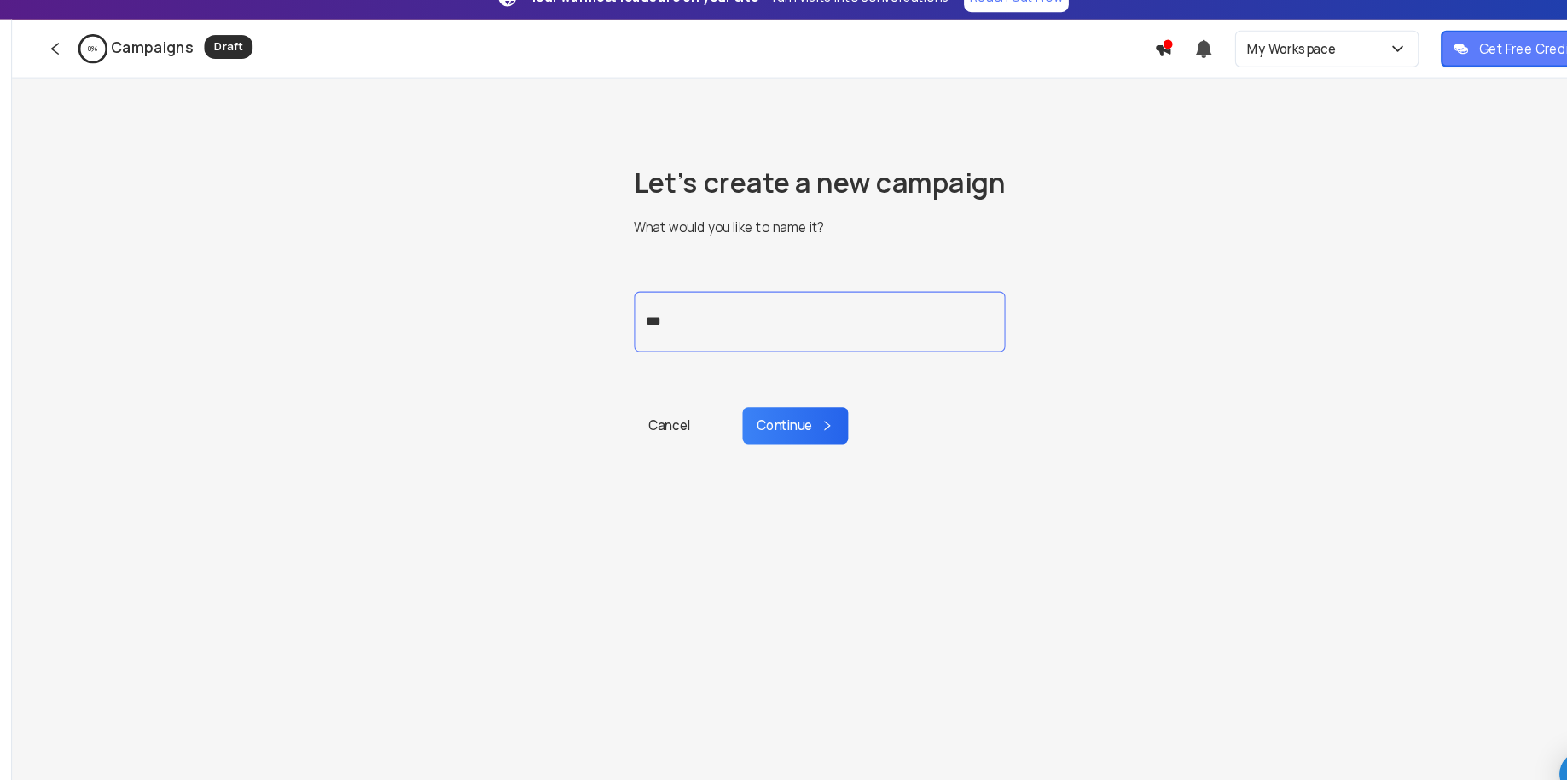
click at [752, 312] on input "***" at bounding box center [818, 322] width 345 height 56
click at [747, 338] on input "***" at bounding box center [818, 322] width 345 height 56
type input "******"
click at [815, 405] on button "Continue" at bounding box center [796, 418] width 98 height 34
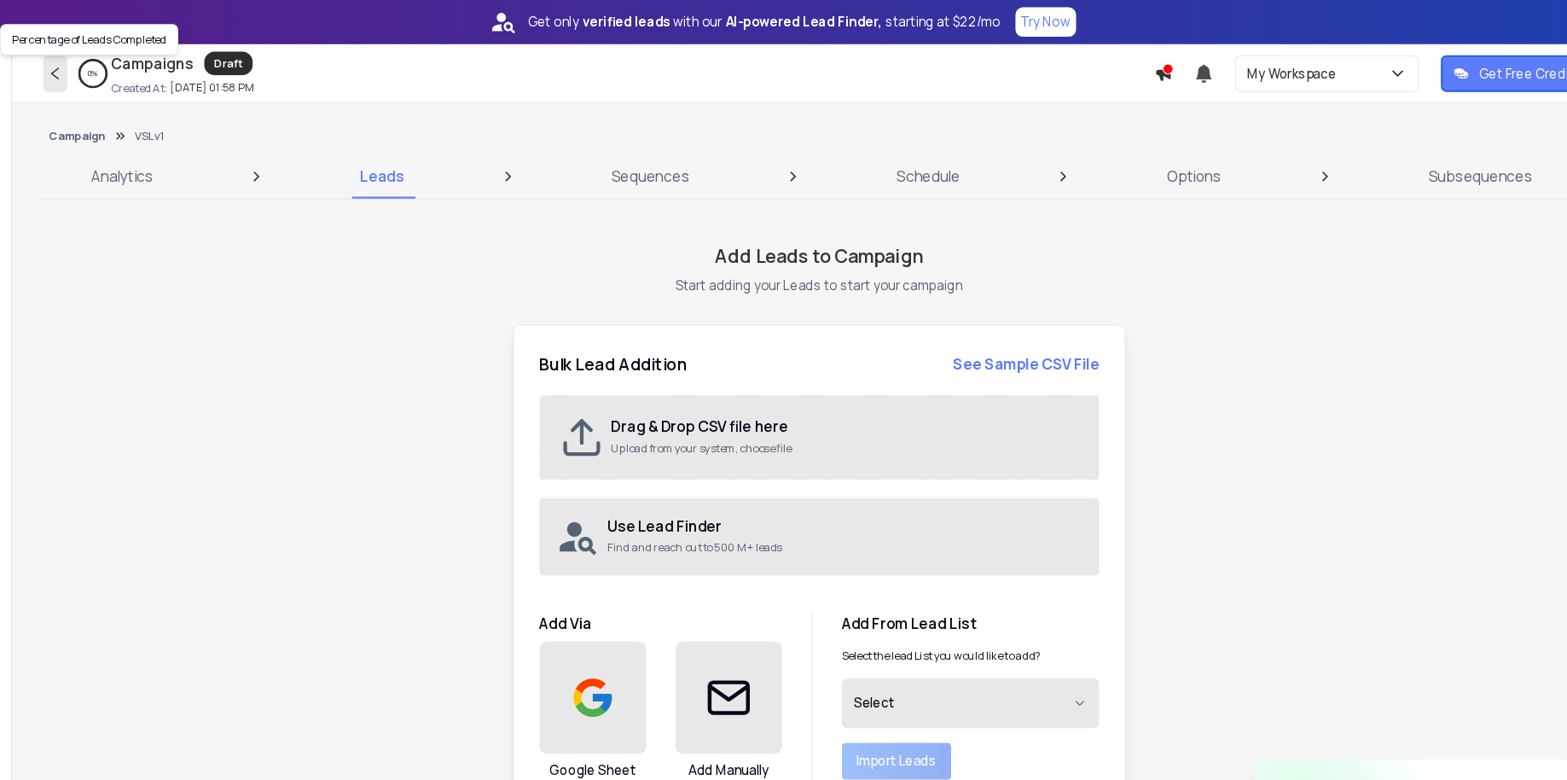
click at [109, 70] on icon at bounding box center [108, 68] width 15 height 15
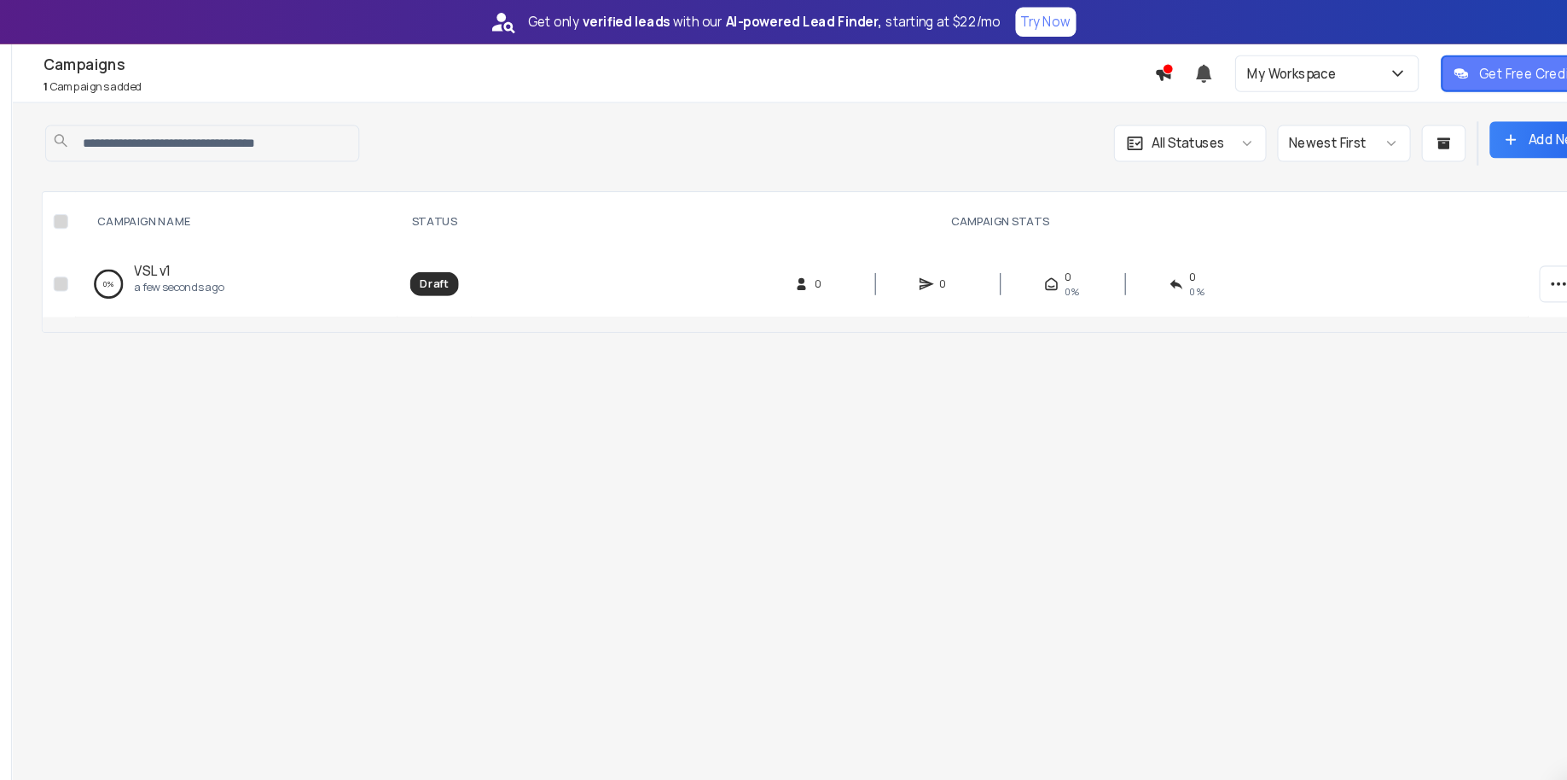
click at [660, 550] on div "Campaigns 1 Campaigns Added All Statuses Newest First Add New CAMPAIGN NAME STA…" at bounding box center [818, 503] width 1444 height 780
